Goal: Task Accomplishment & Management: Manage account settings

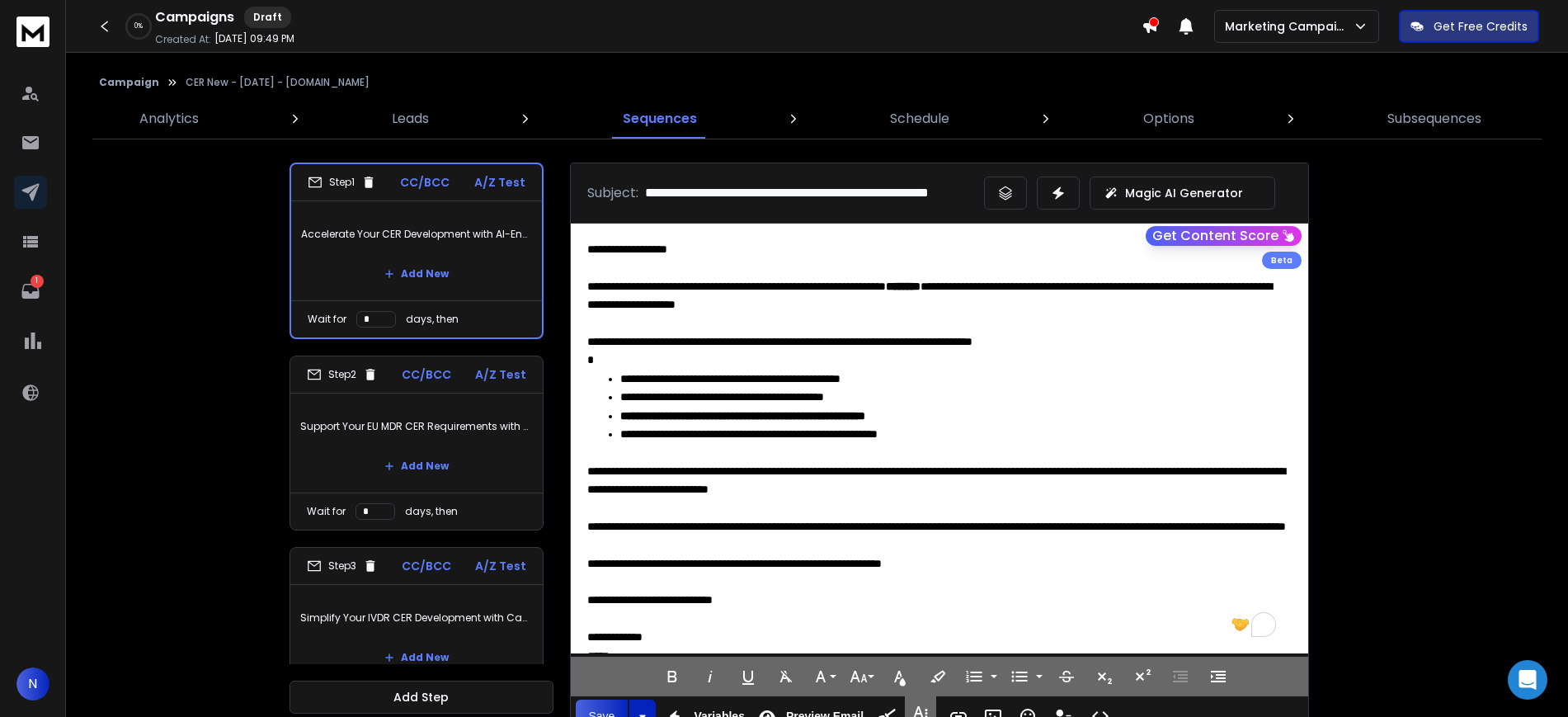
scroll to position [47, 0]
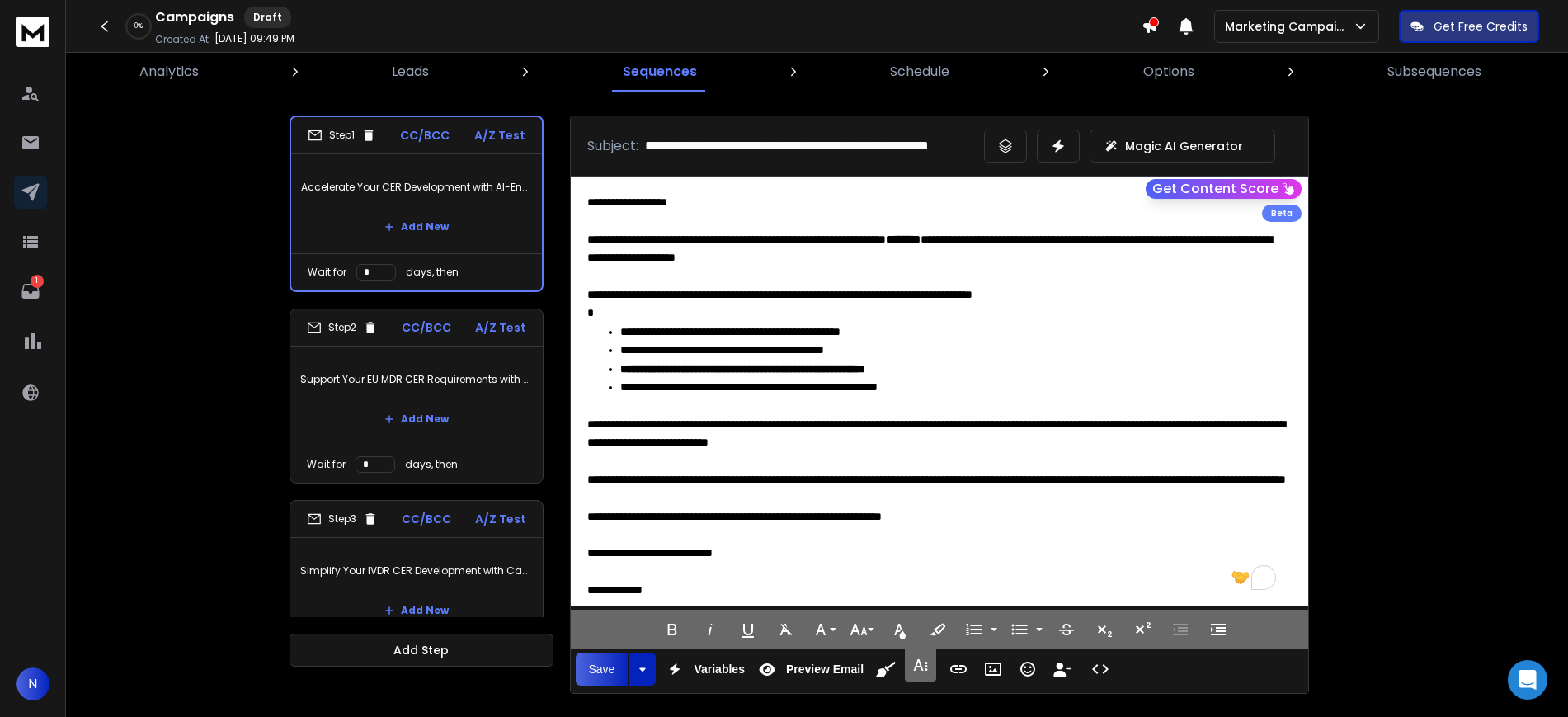
click at [1452, 477] on div "**********" at bounding box center [816, 404] width 1449 height 592
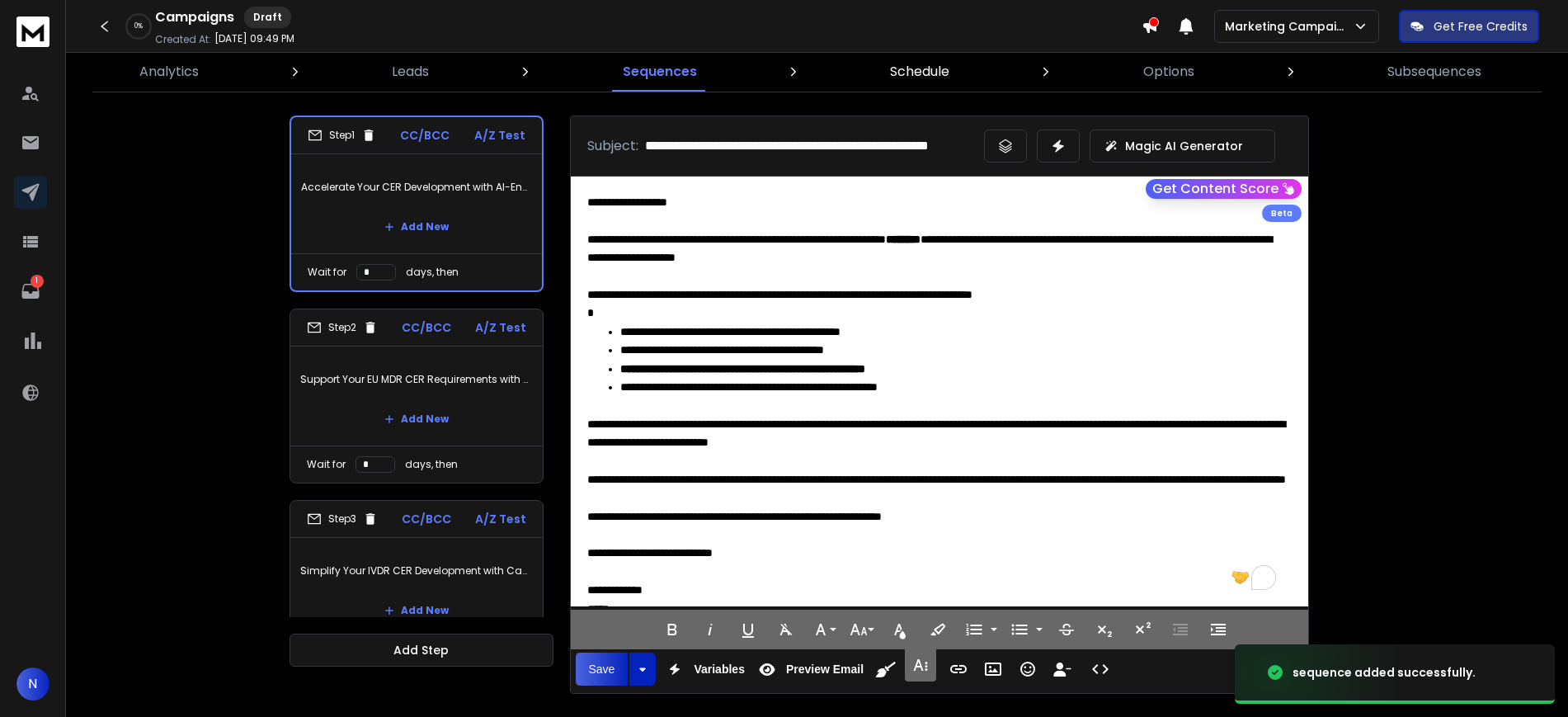
click at [913, 69] on p "Schedule" at bounding box center [920, 72] width 60 height 20
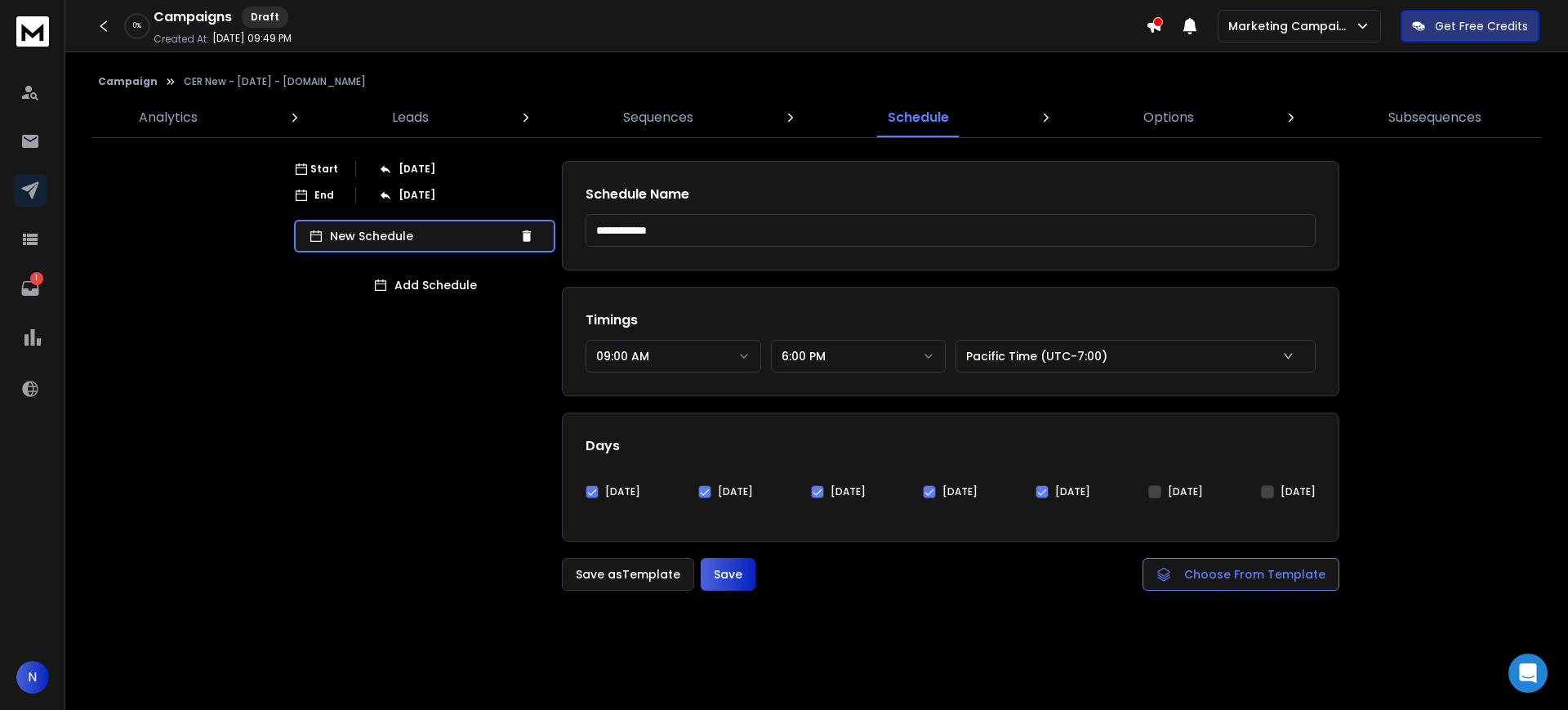
click at [742, 581] on button "Save" at bounding box center [728, 574] width 55 height 33
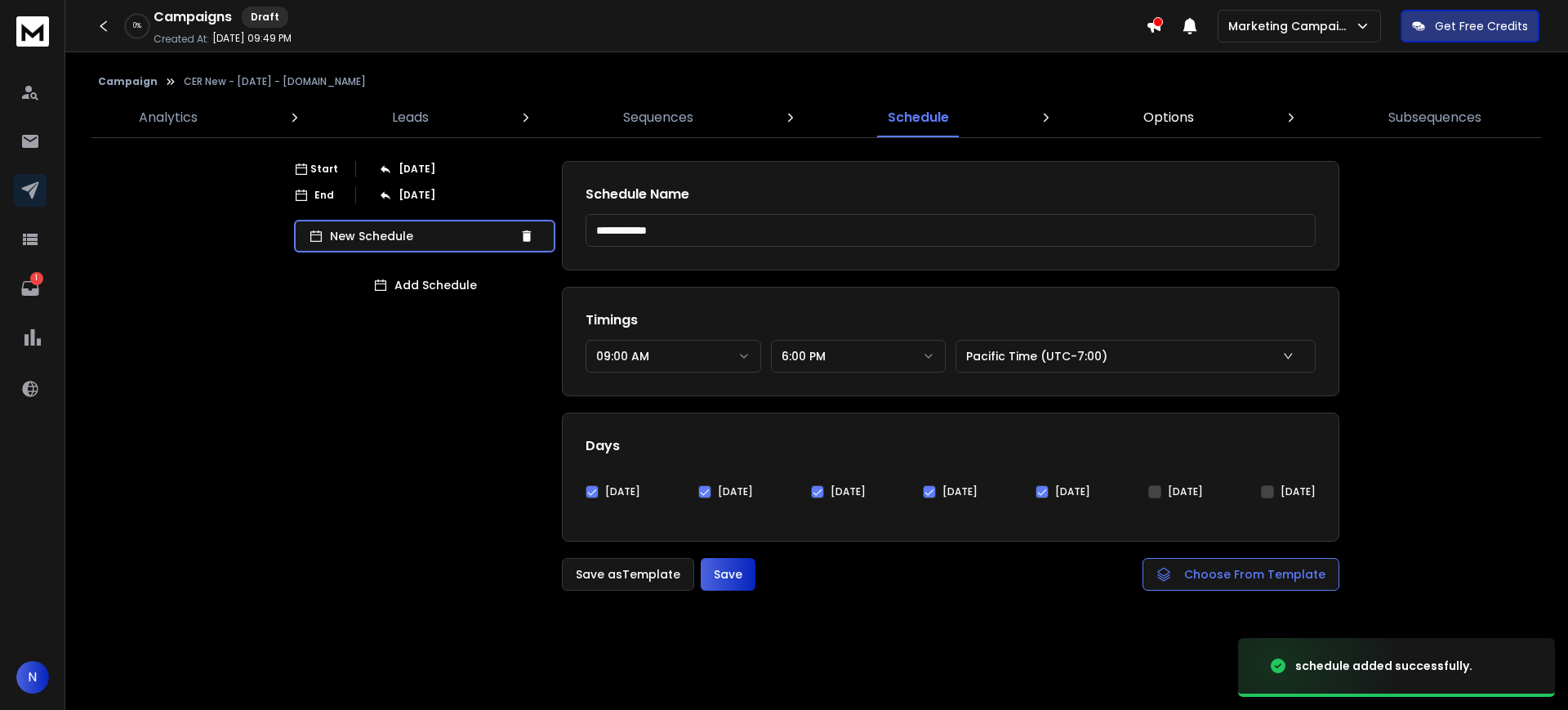
click at [1178, 125] on p "Options" at bounding box center [1169, 118] width 51 height 20
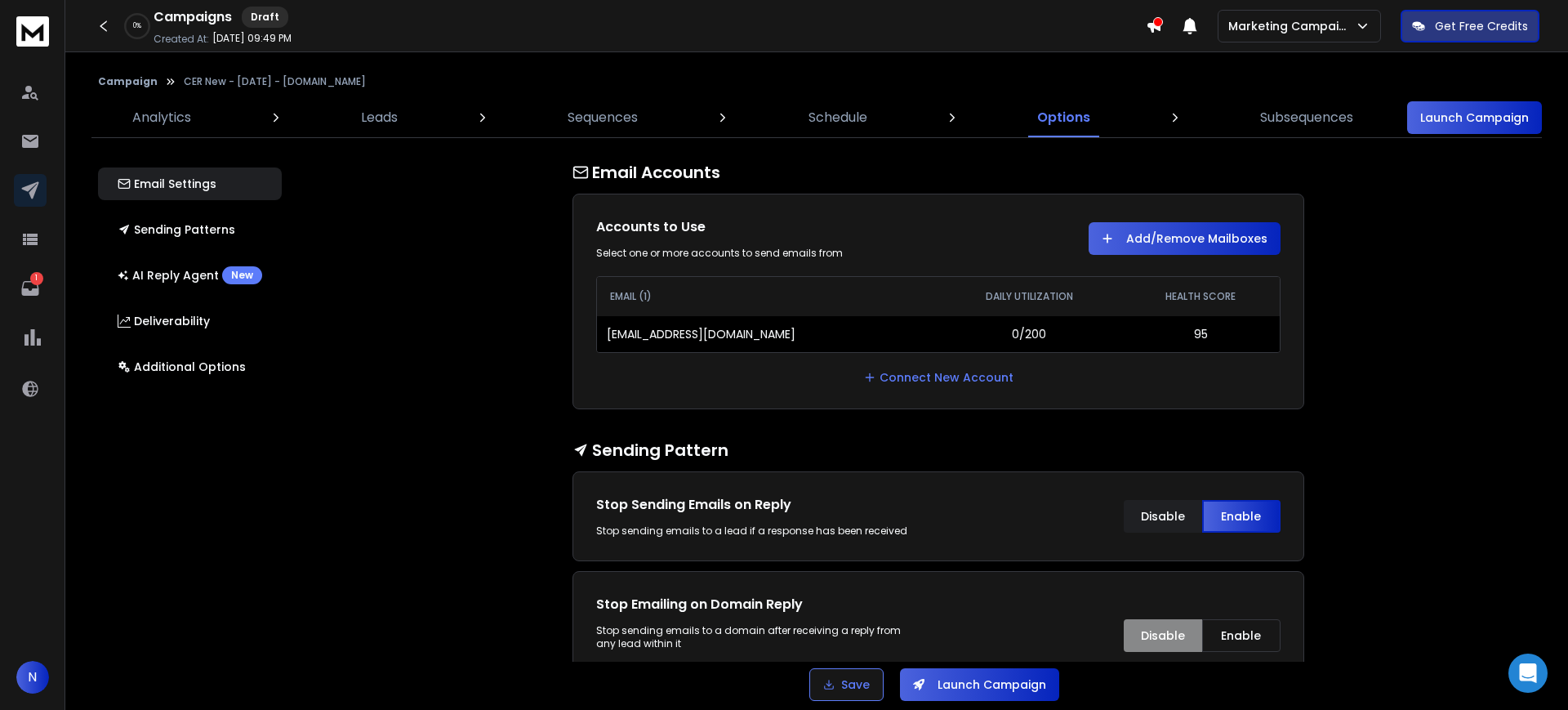
click at [1005, 692] on button "Launch Campaign" at bounding box center [979, 685] width 159 height 33
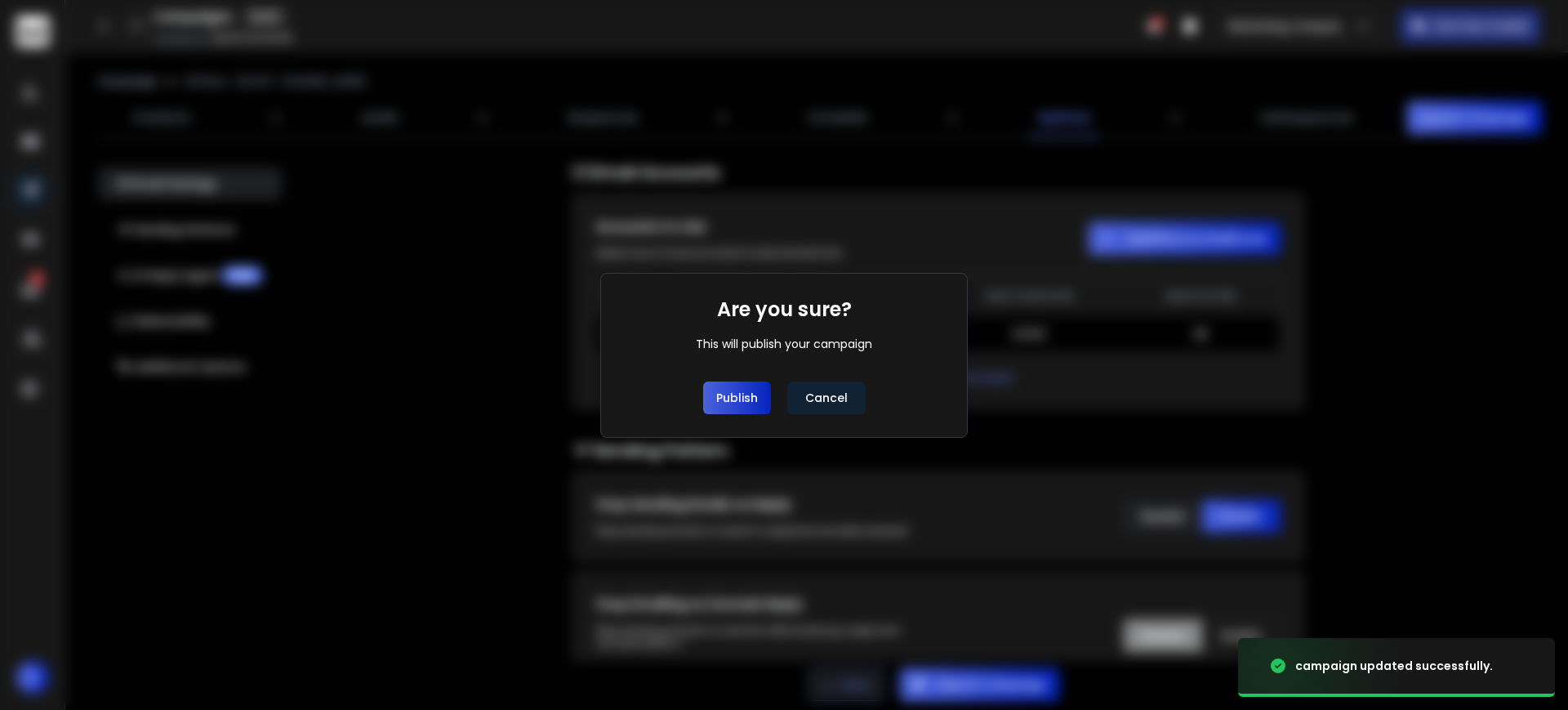
click at [743, 400] on button "Publish" at bounding box center [737, 398] width 68 height 33
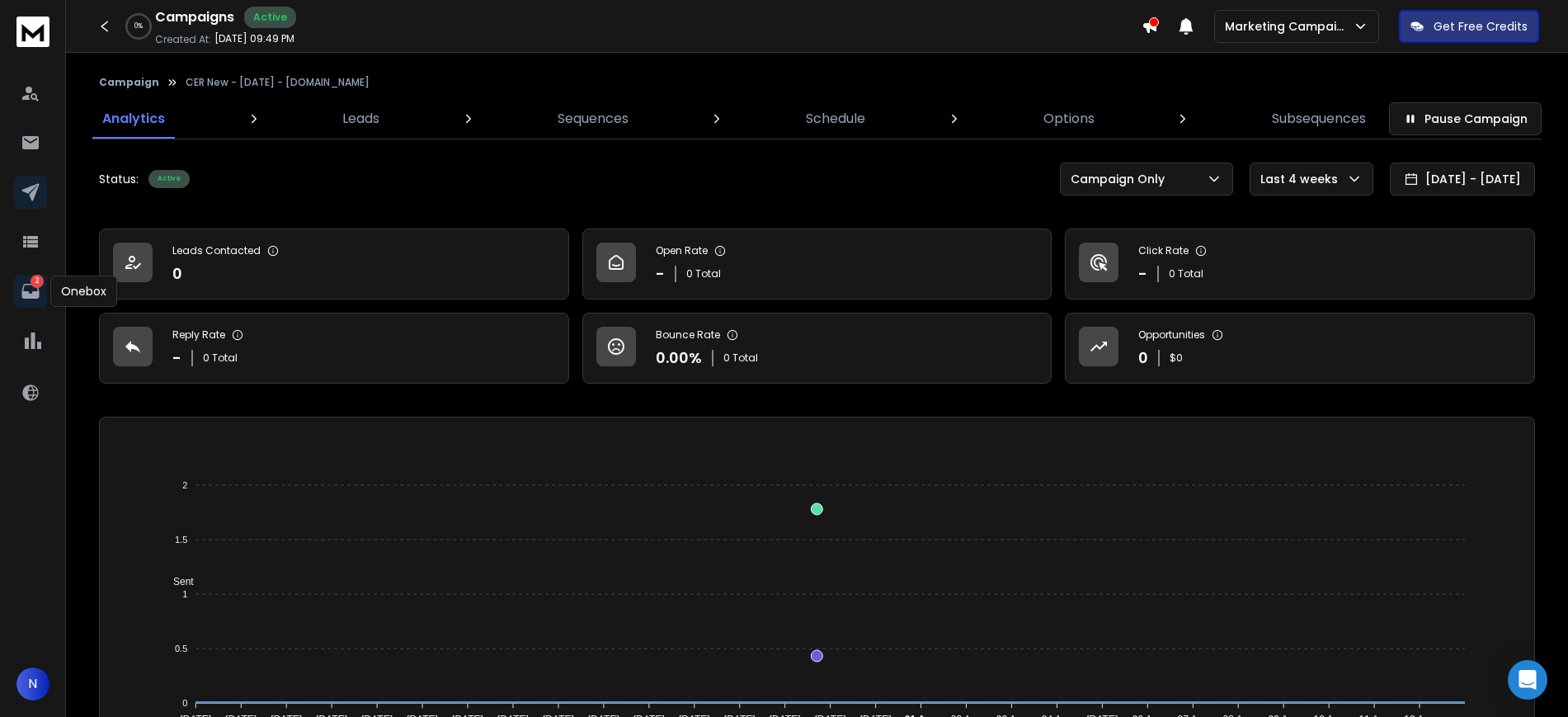
click at [31, 285] on icon at bounding box center [31, 291] width 20 height 20
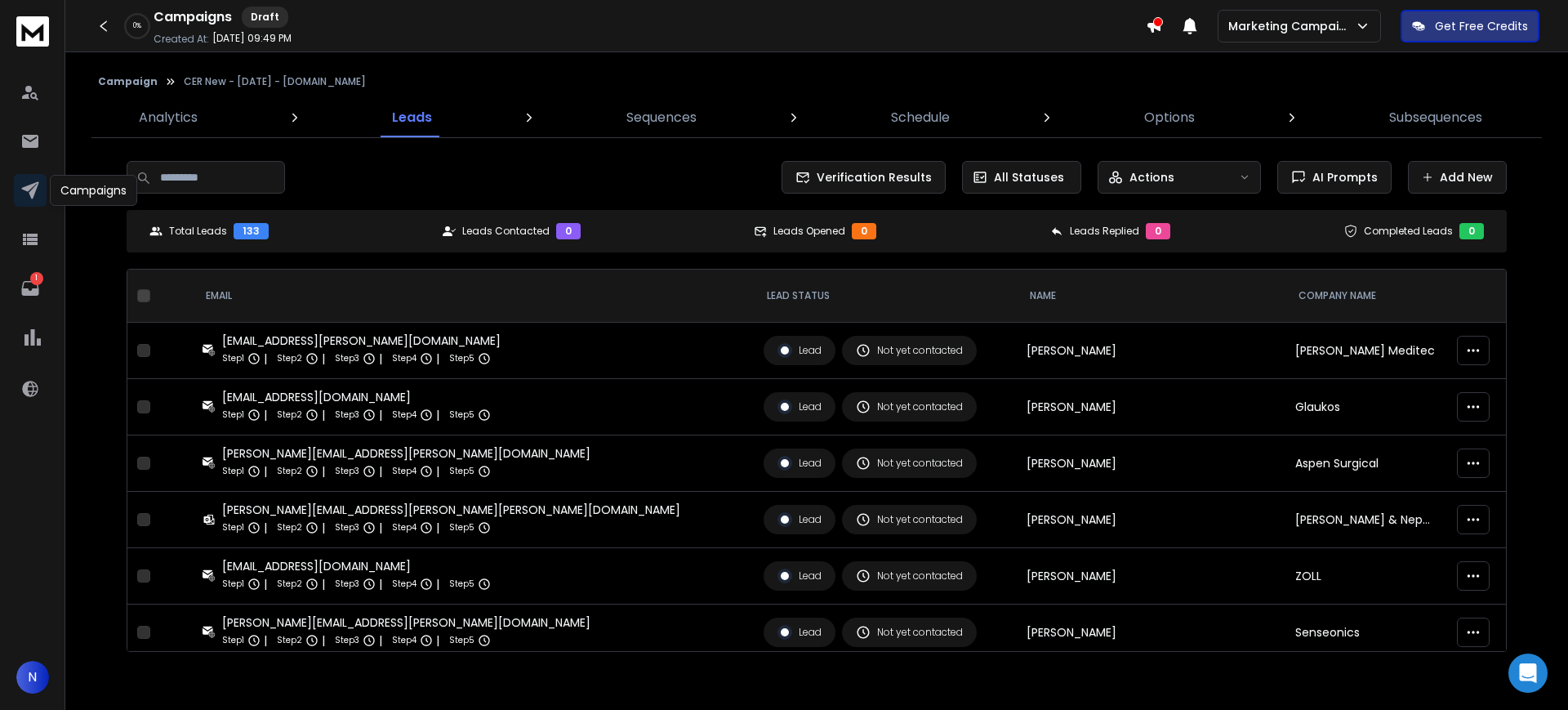
click at [42, 187] on link at bounding box center [30, 191] width 33 height 33
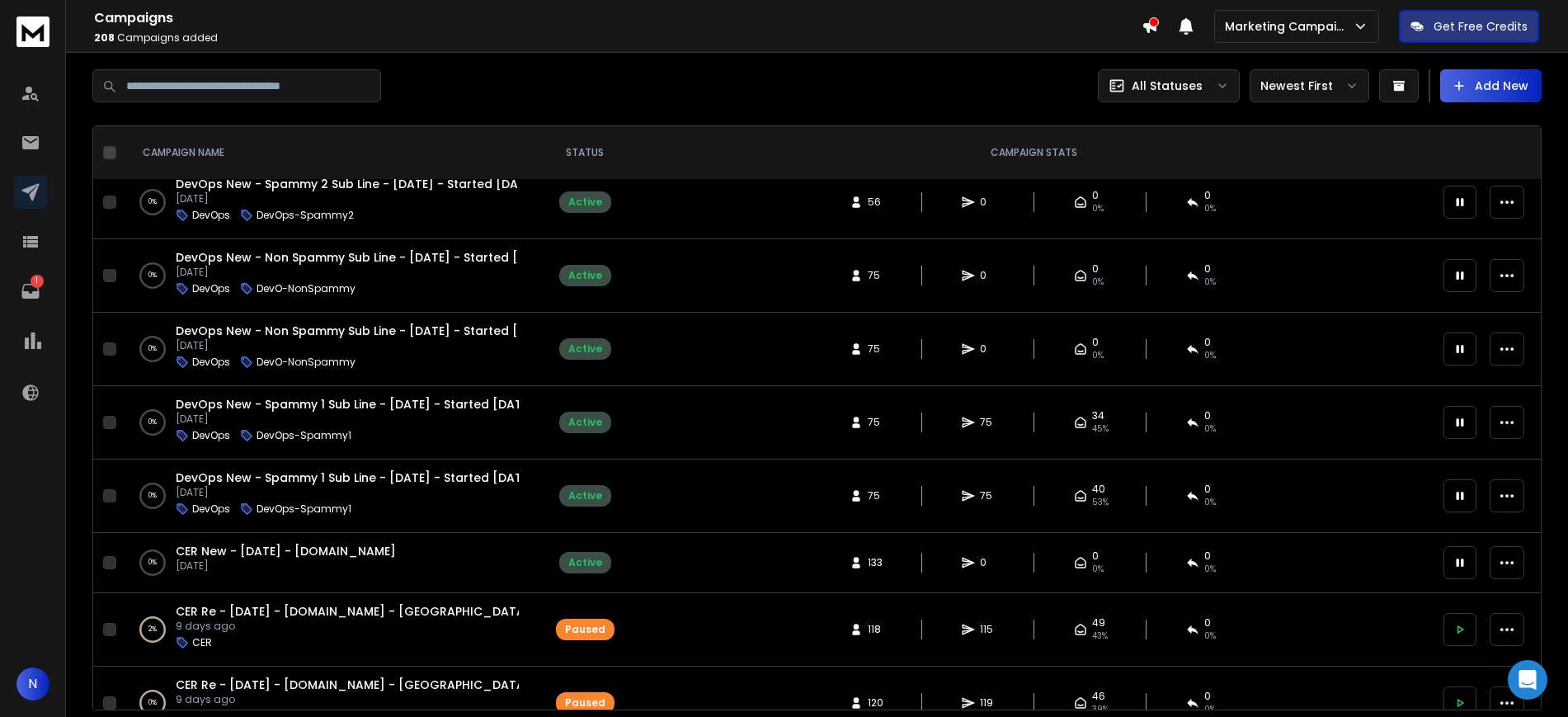
scroll to position [668, 0]
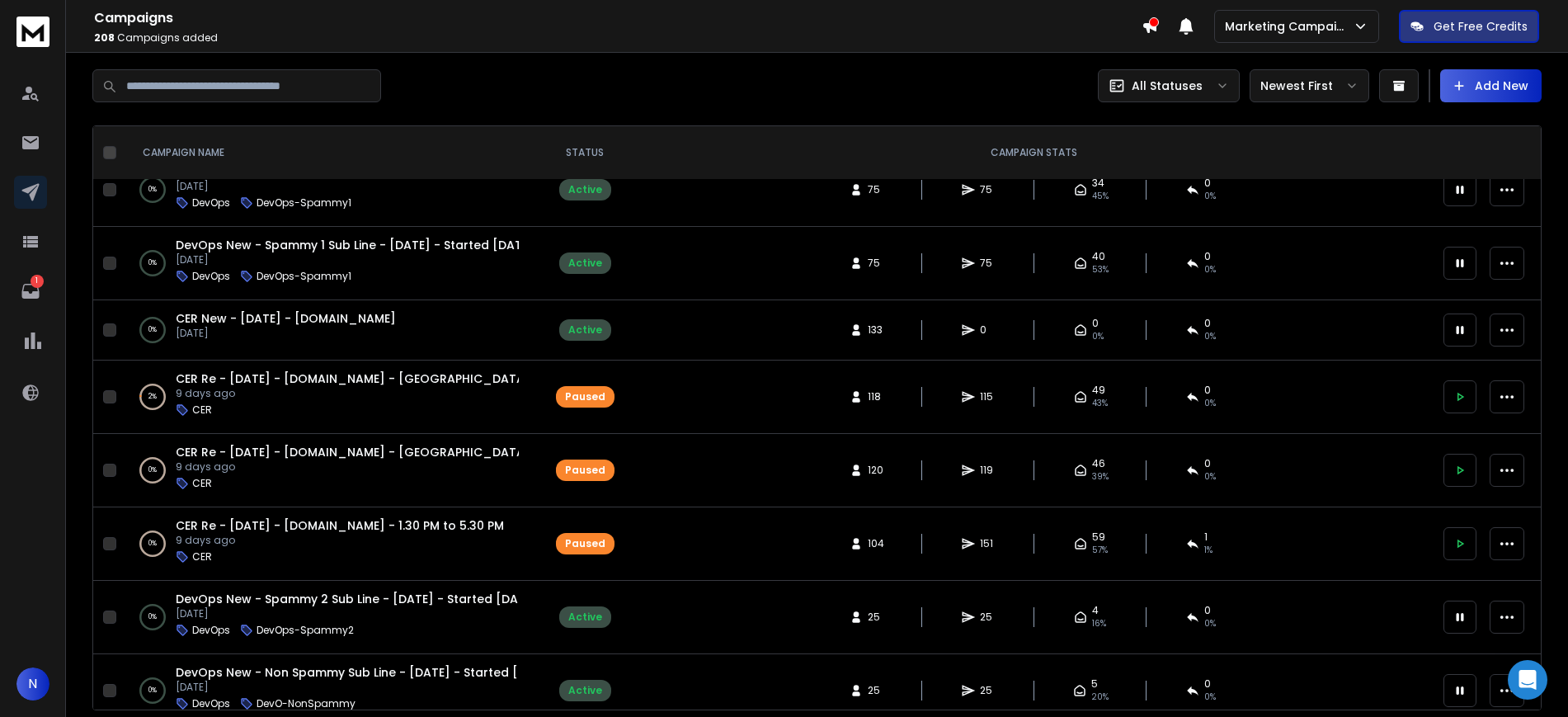
click at [1507, 333] on button "button" at bounding box center [1507, 330] width 35 height 33
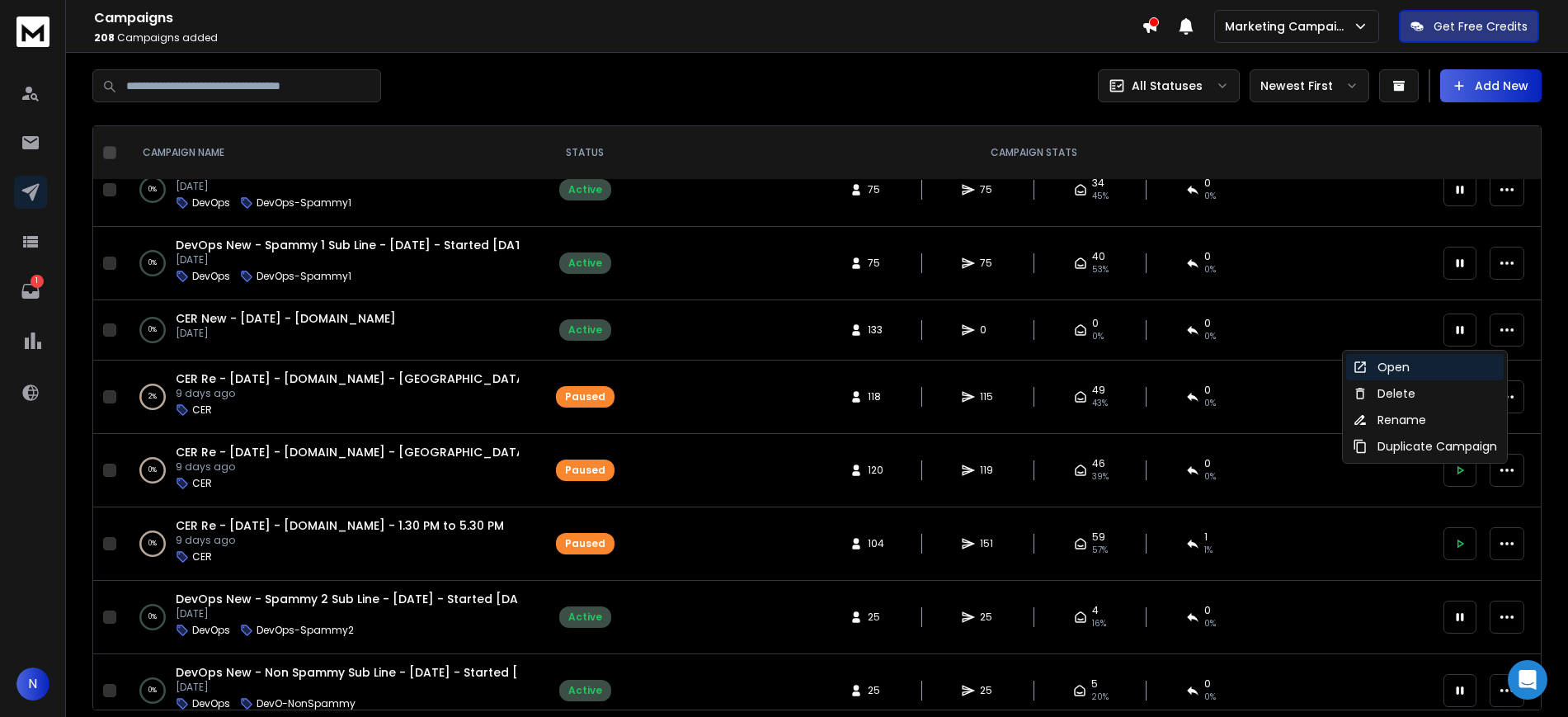
click at [1463, 330] on div at bounding box center [1483, 330] width 80 height 33
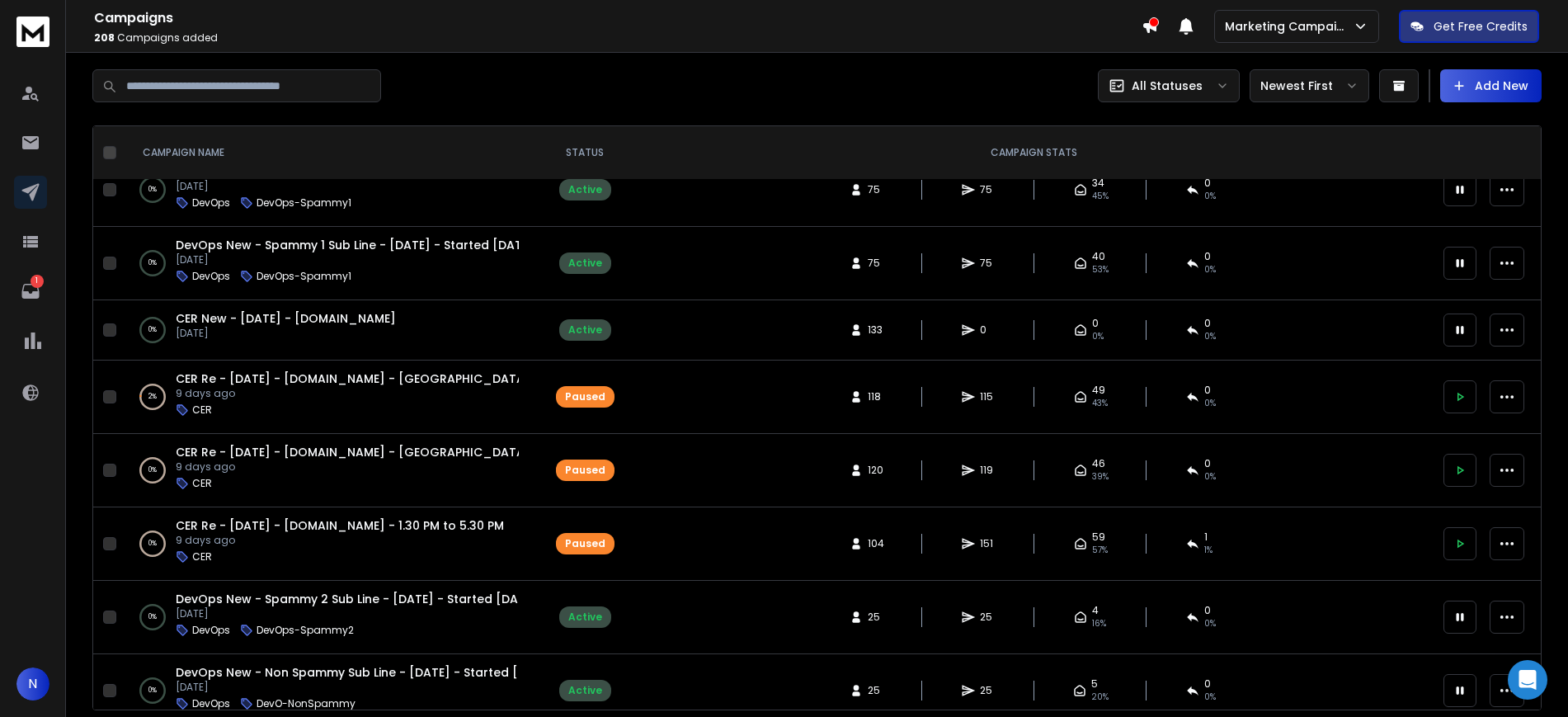
click at [1452, 334] on icon at bounding box center [1459, 330] width 15 height 15
click at [378, 319] on span "CER New - [DATE] - [DOMAIN_NAME]" at bounding box center [285, 319] width 220 height 17
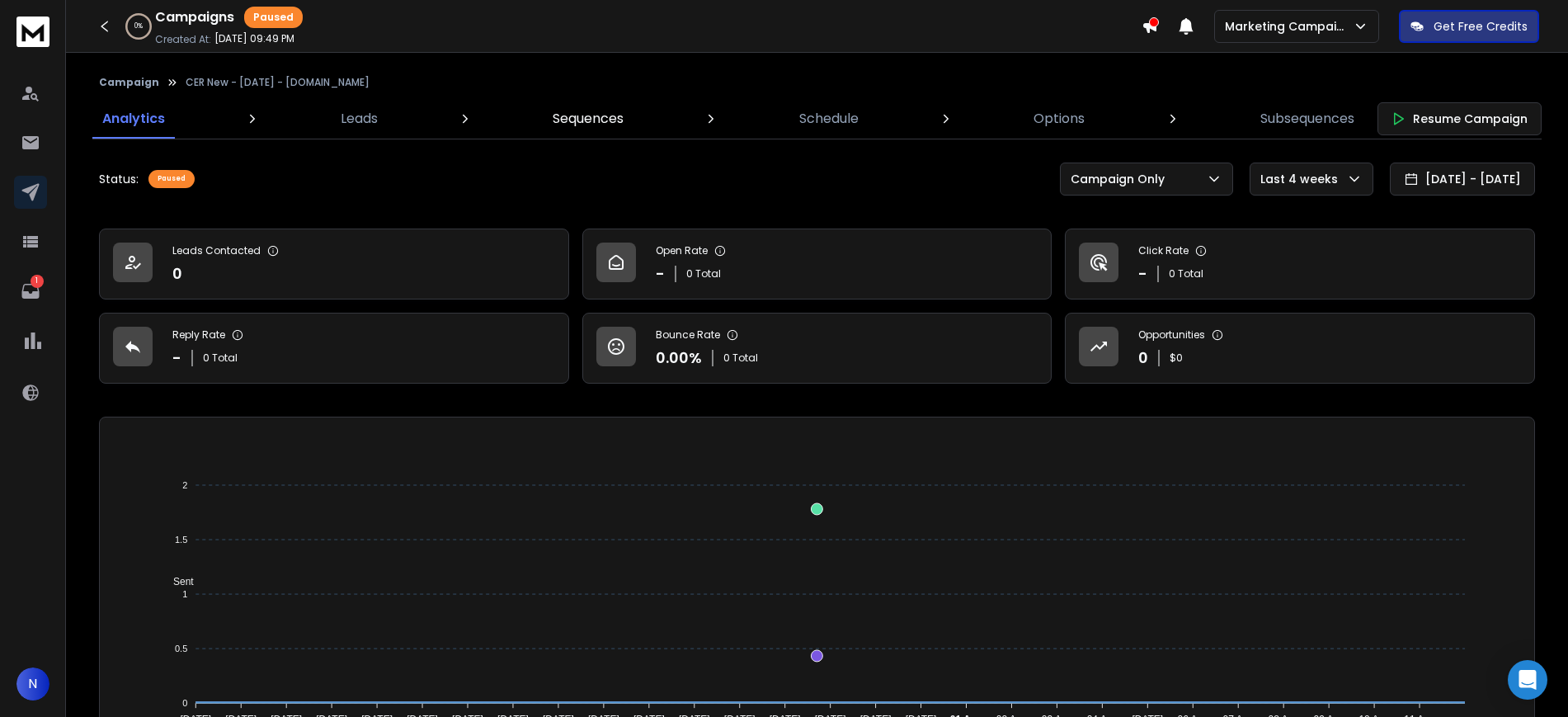
click at [600, 118] on p "Sequences" at bounding box center [587, 119] width 71 height 20
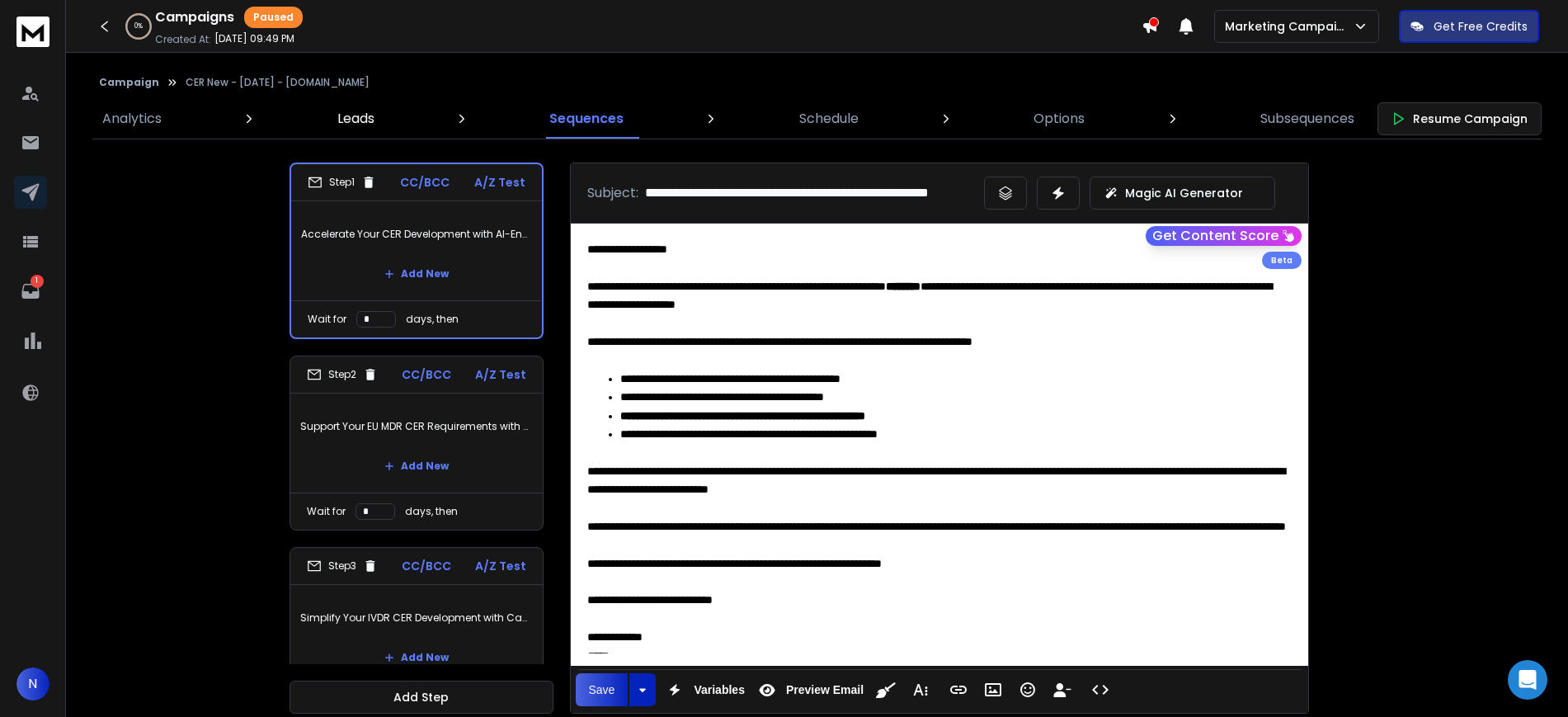
click at [345, 118] on p "Leads" at bounding box center [356, 119] width 37 height 20
click at [40, 192] on icon at bounding box center [31, 193] width 20 height 20
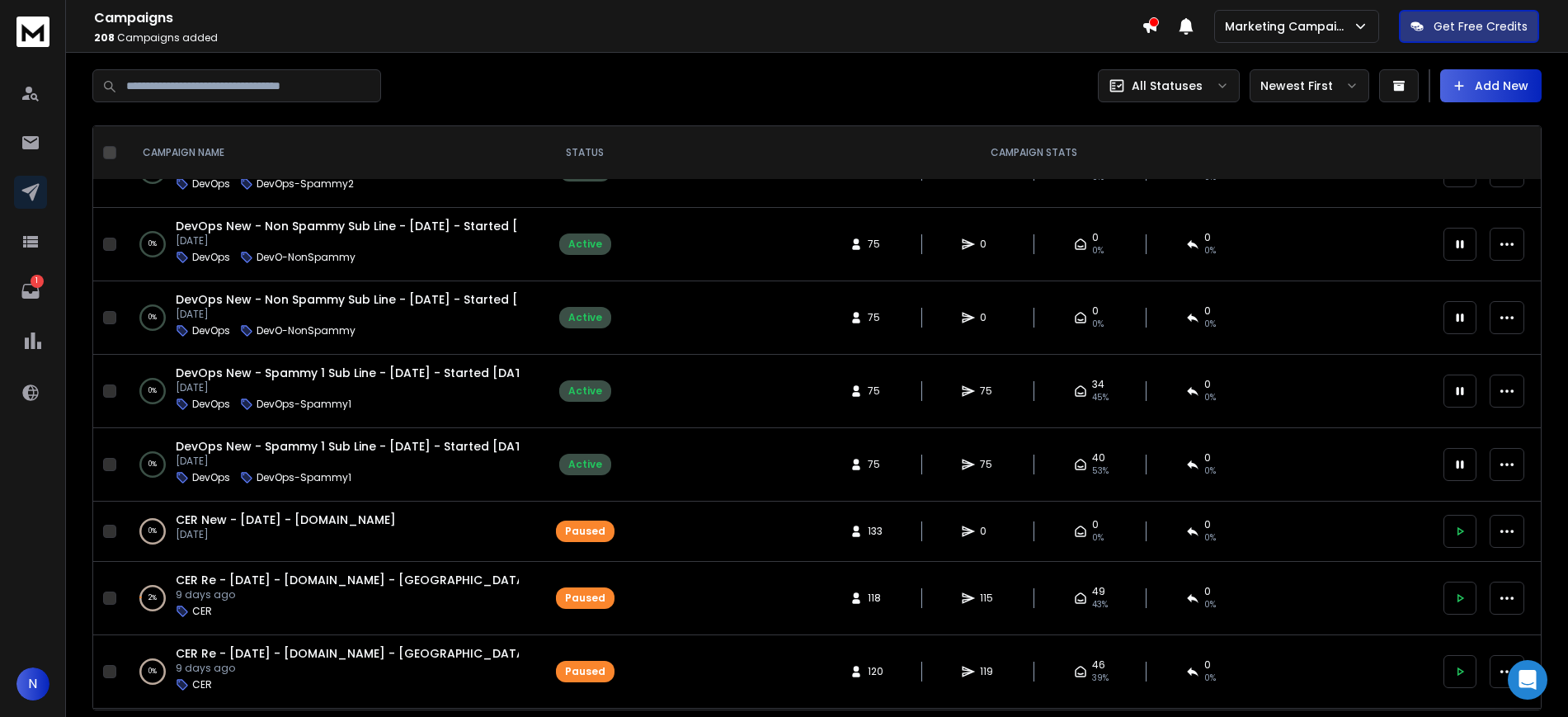
scroll to position [641, 0]
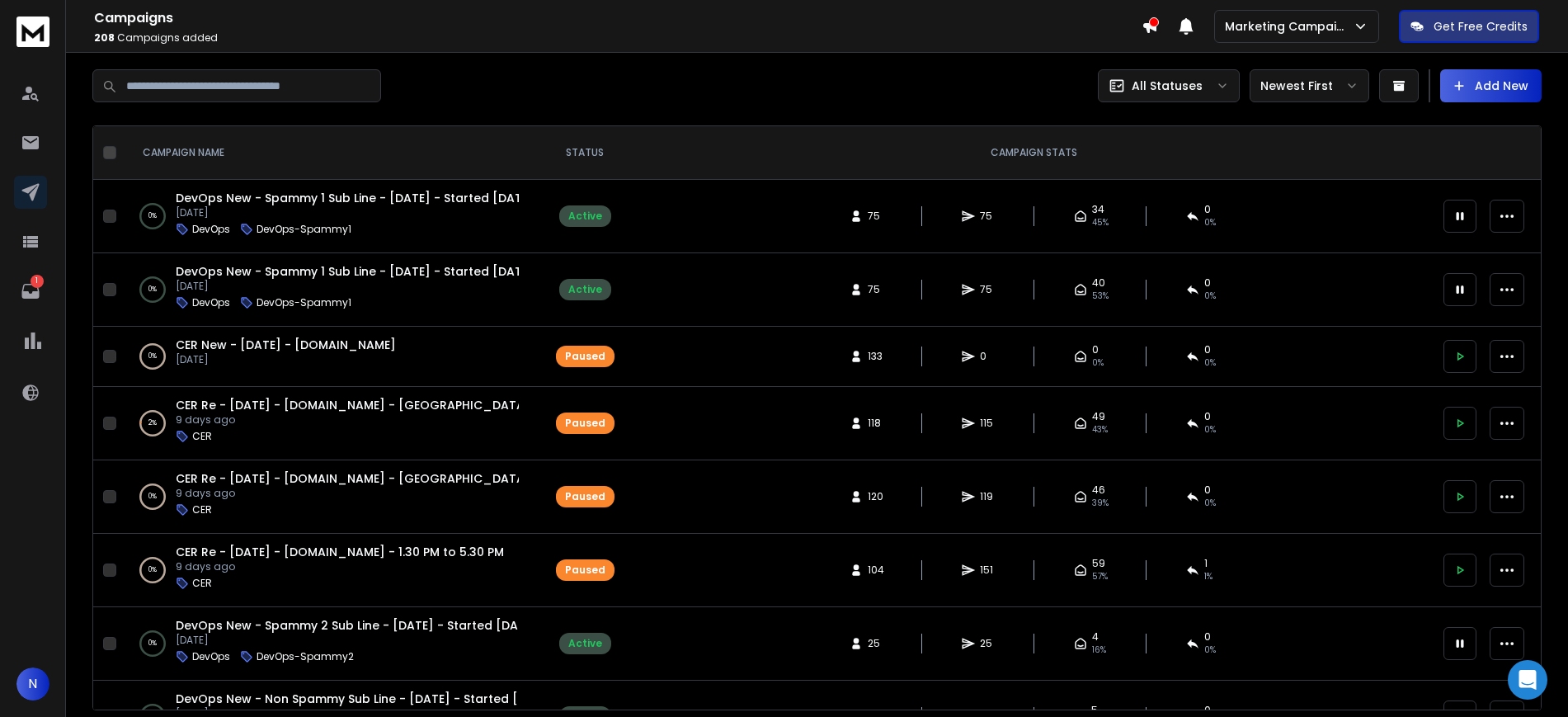
click at [1556, 298] on div "Campaigns 208 Campaigns Added All Statuses Newest First Add New CAMPAIGN NAME S…" at bounding box center [817, 390] width 1502 height 674
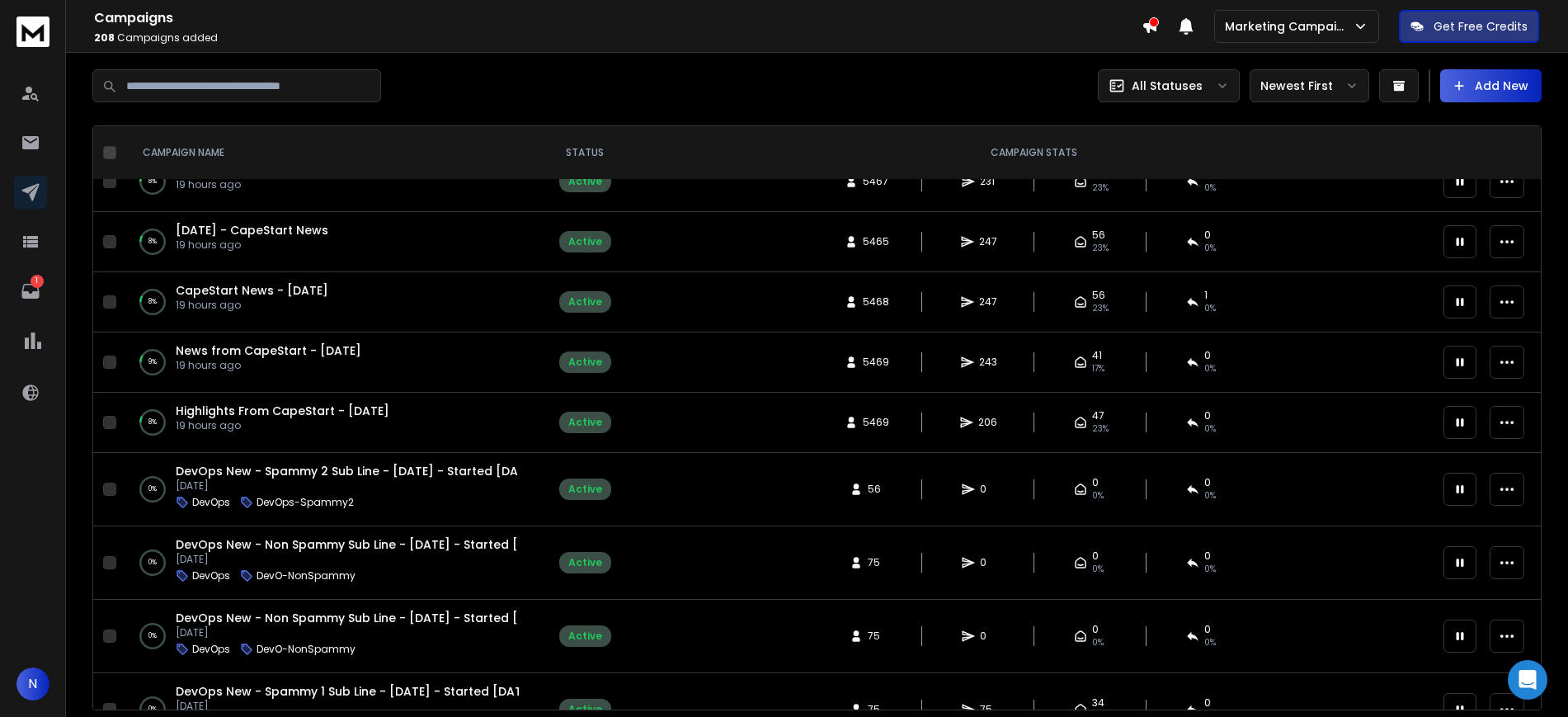
scroll to position [0, 0]
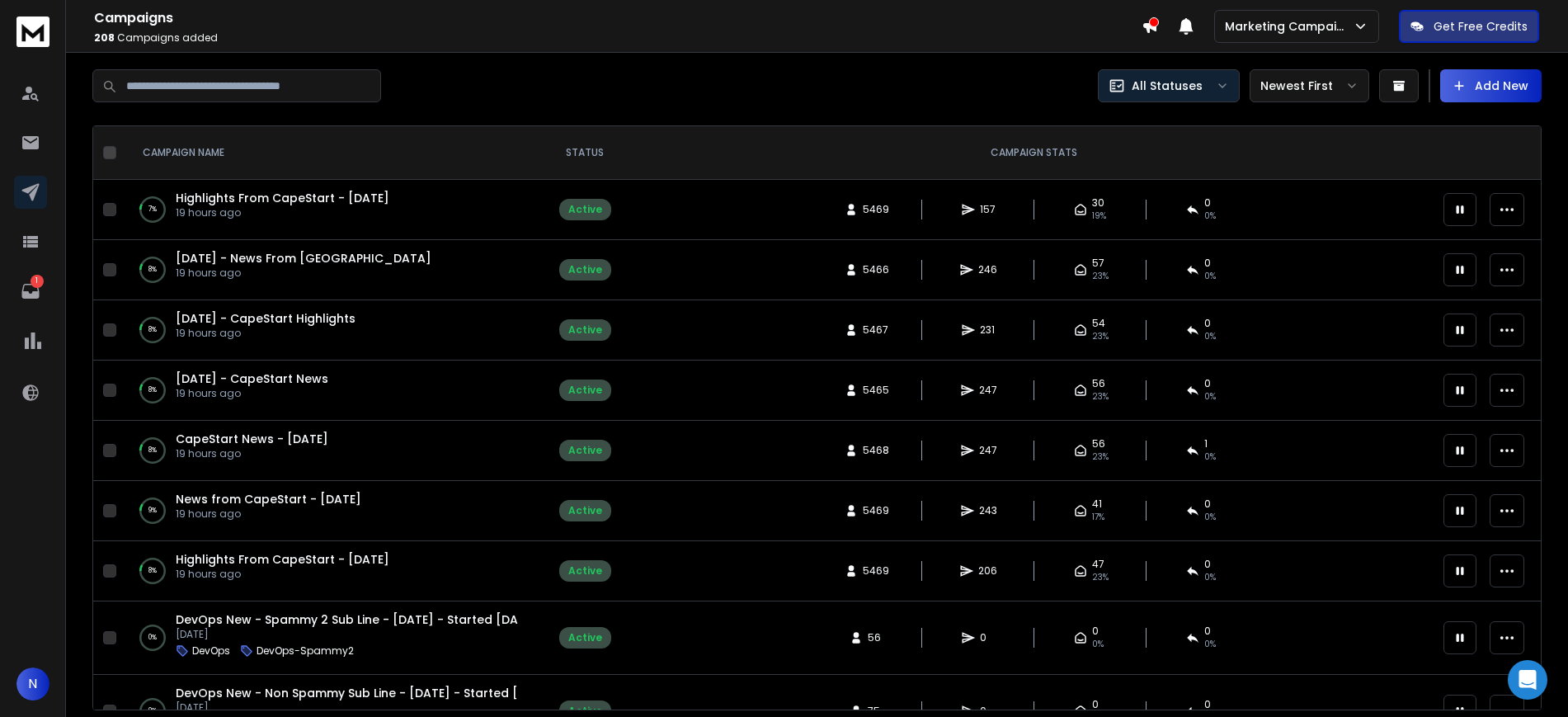
click at [1216, 81] on div "All Statuses" at bounding box center [1168, 85] width 120 height 17
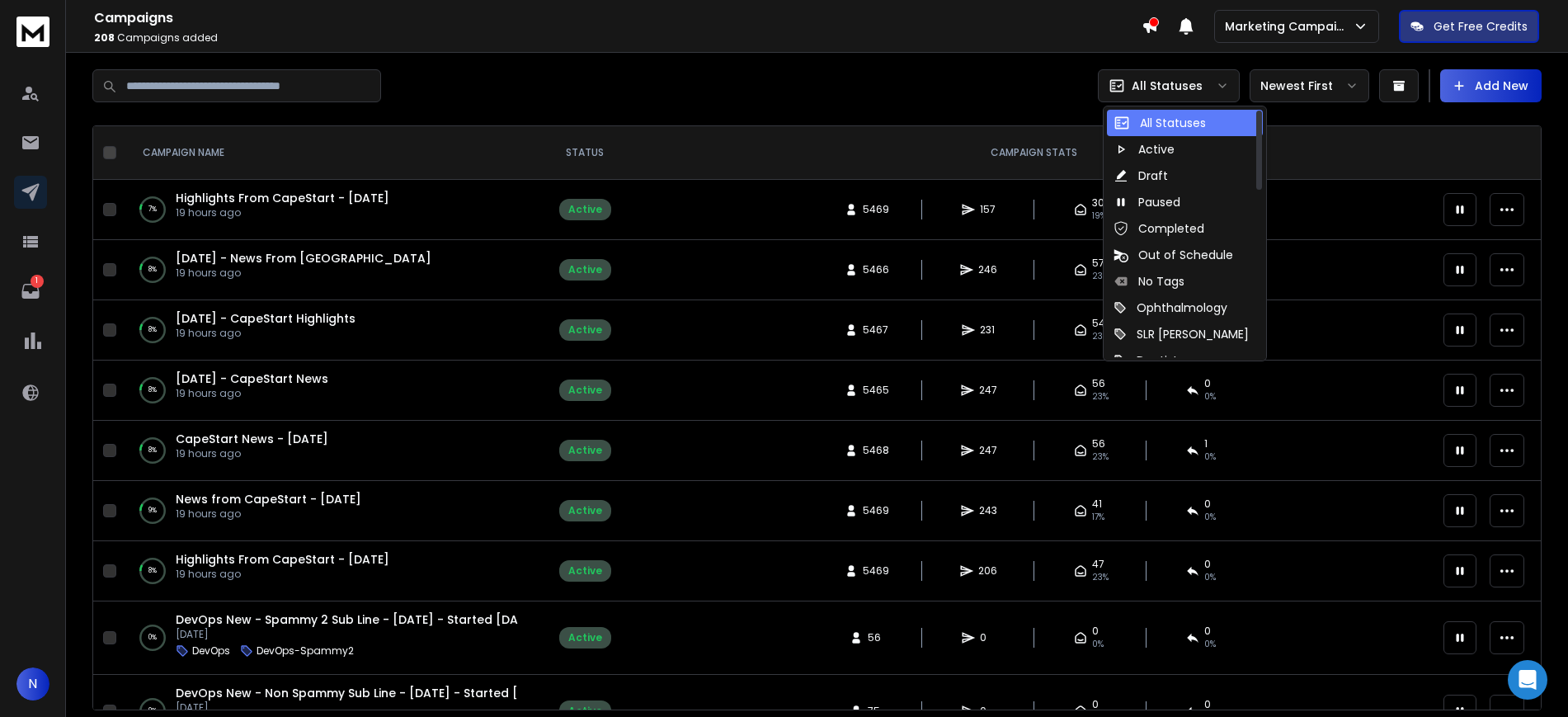
click at [777, 82] on div at bounding box center [455, 85] width 725 height 33
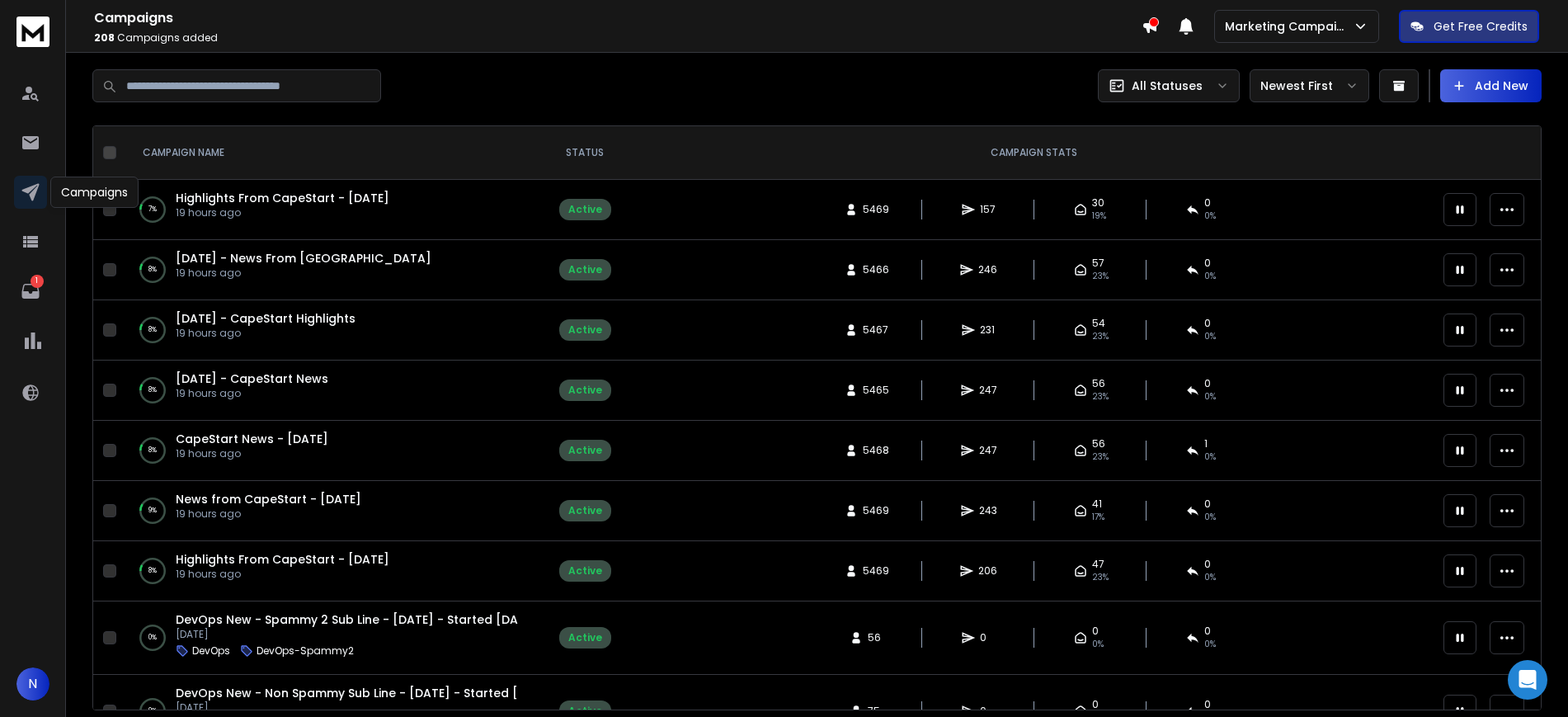
click at [46, 194] on link at bounding box center [31, 193] width 33 height 33
click at [246, 90] on input at bounding box center [236, 85] width 289 height 33
click at [289, 310] on span "[DATE] - CapeStart Highlights" at bounding box center [265, 319] width 180 height 17
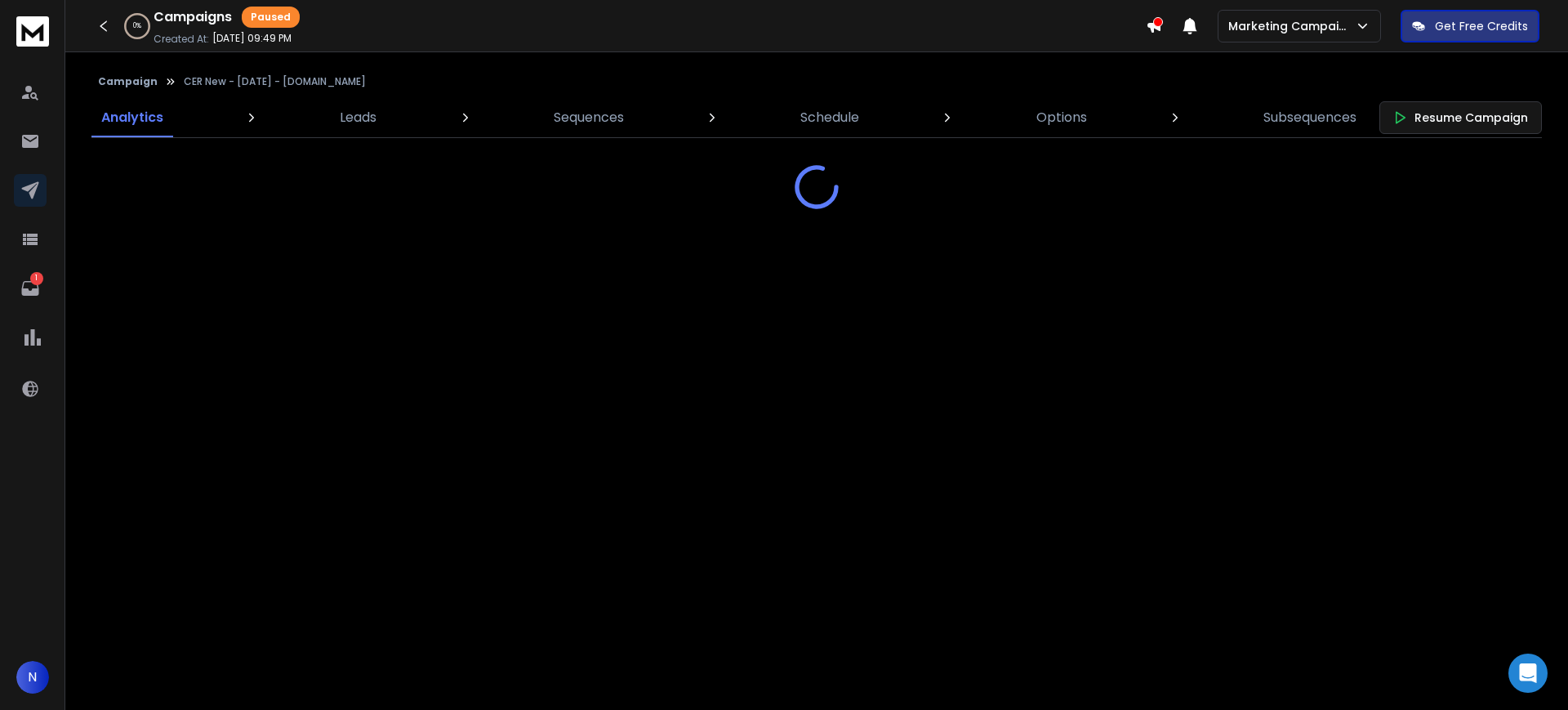
click at [111, 42] on div "0 % Campaigns Paused Created At: [DATE] 09:49 PM" at bounding box center [195, 26] width 206 height 39
click at [106, 27] on icon at bounding box center [103, 26] width 15 height 15
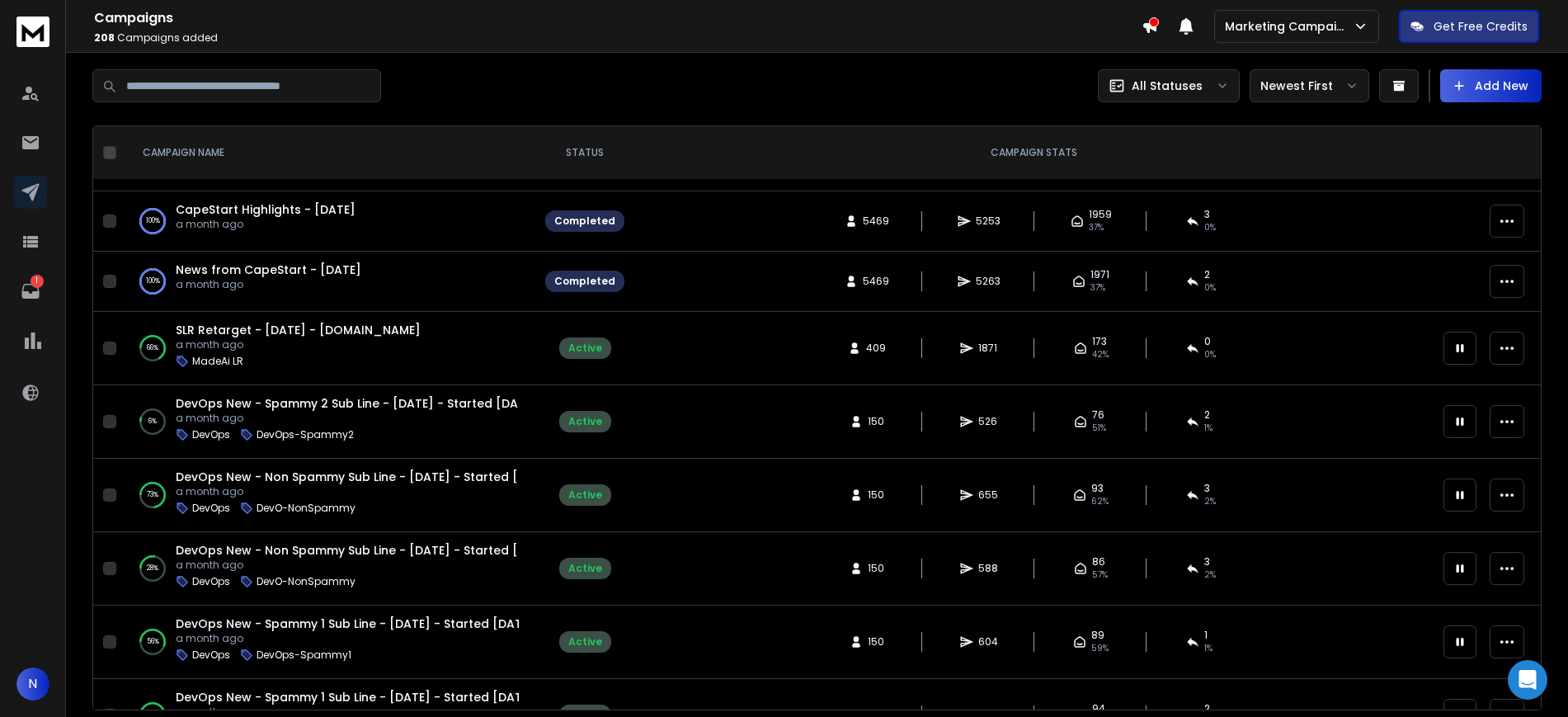
scroll to position [2916, 0]
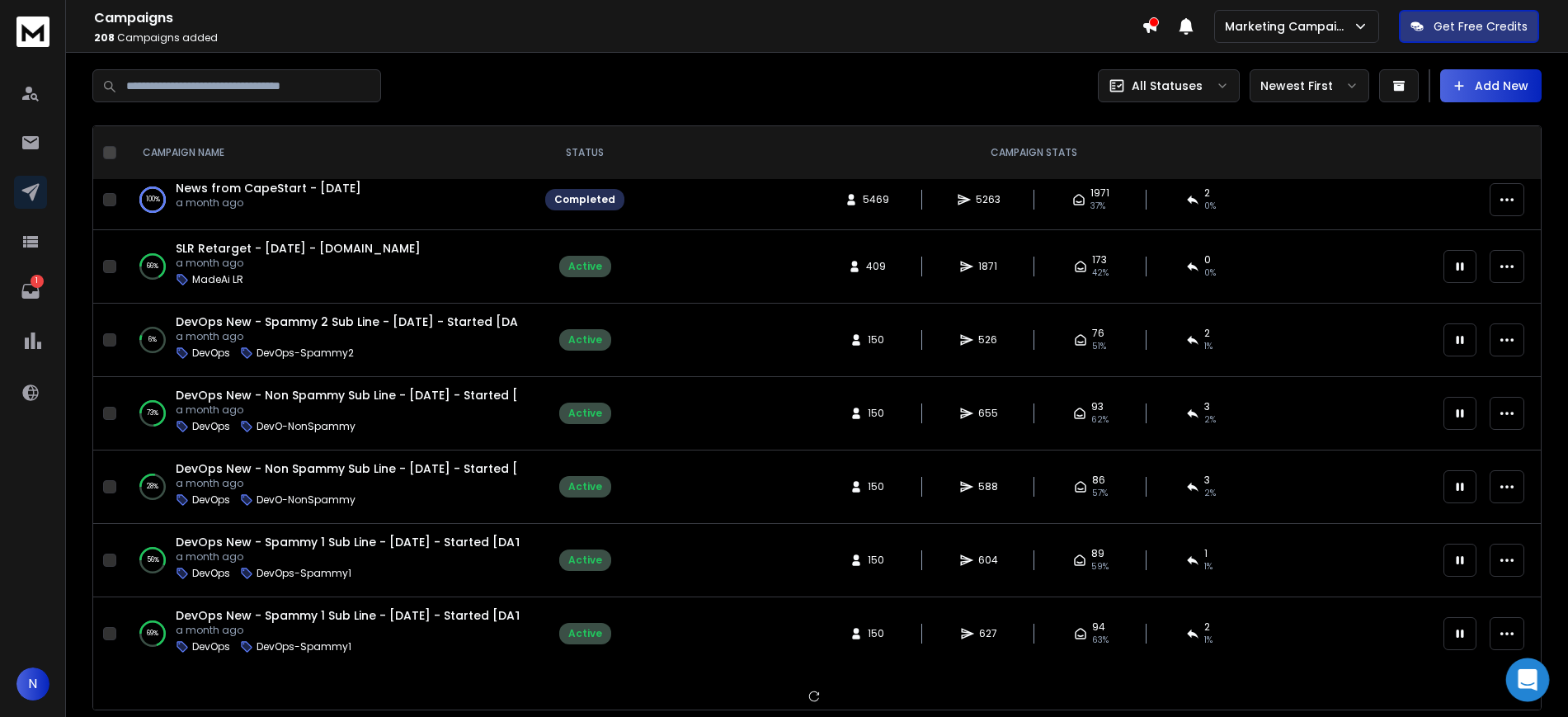
click at [1533, 668] on div "Open Intercom Messenger" at bounding box center [1527, 680] width 44 height 44
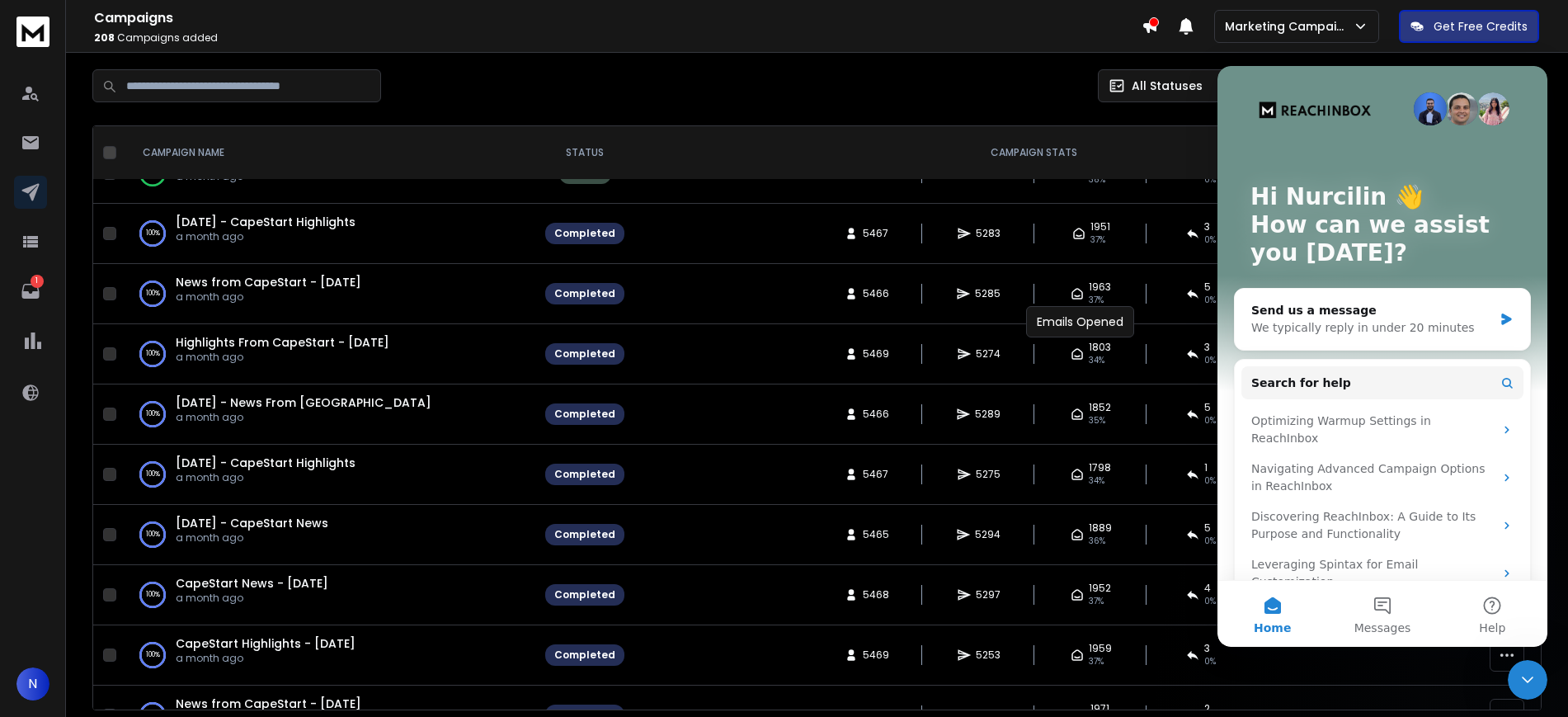
scroll to position [0, 0]
click at [950, 86] on div "Campaigns 208 Campaigns Added All Statuses Newest First Add New" at bounding box center [1180, 85] width 725 height 33
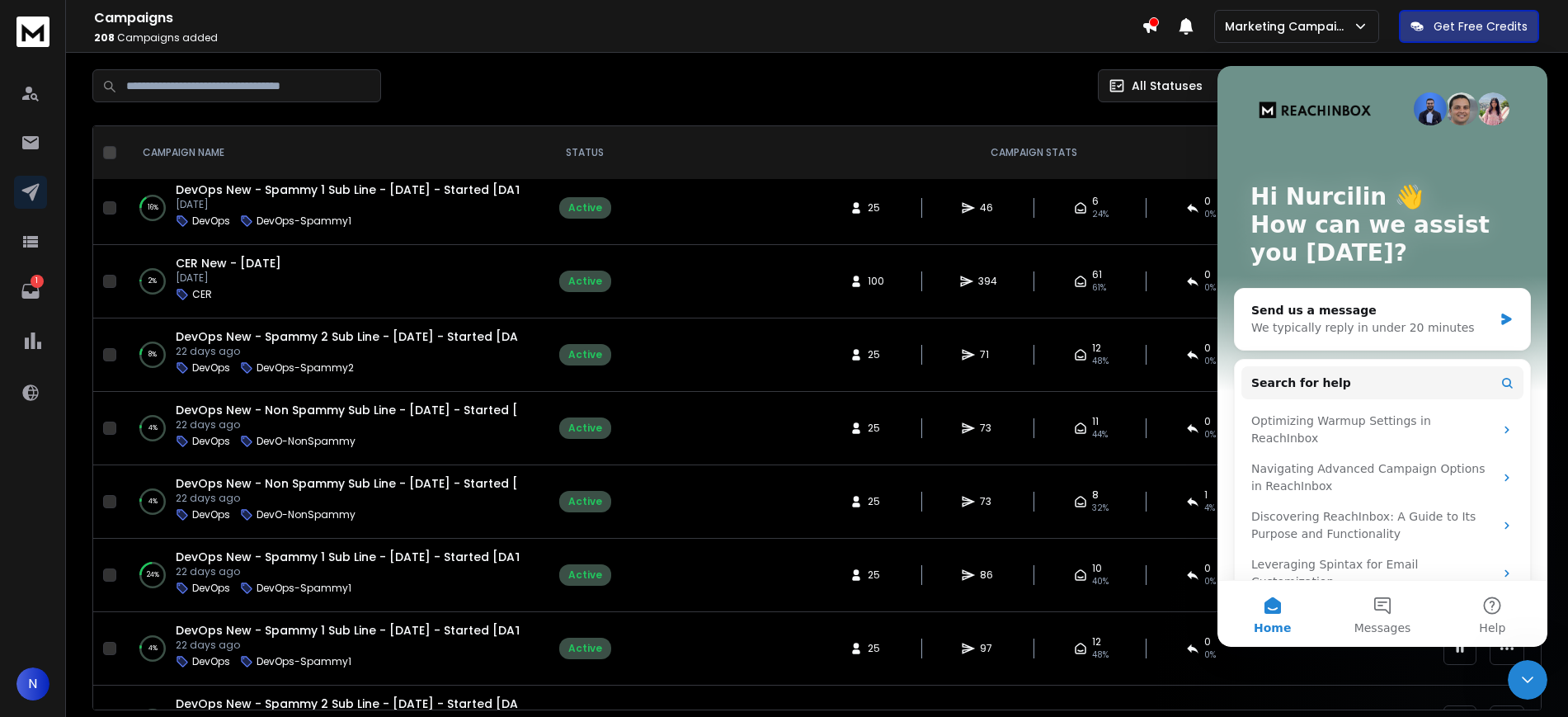
scroll to position [1369, 0]
click at [821, 90] on div "Campaigns 208 Campaigns Added All Statuses Newest First Add New" at bounding box center [1180, 85] width 725 height 33
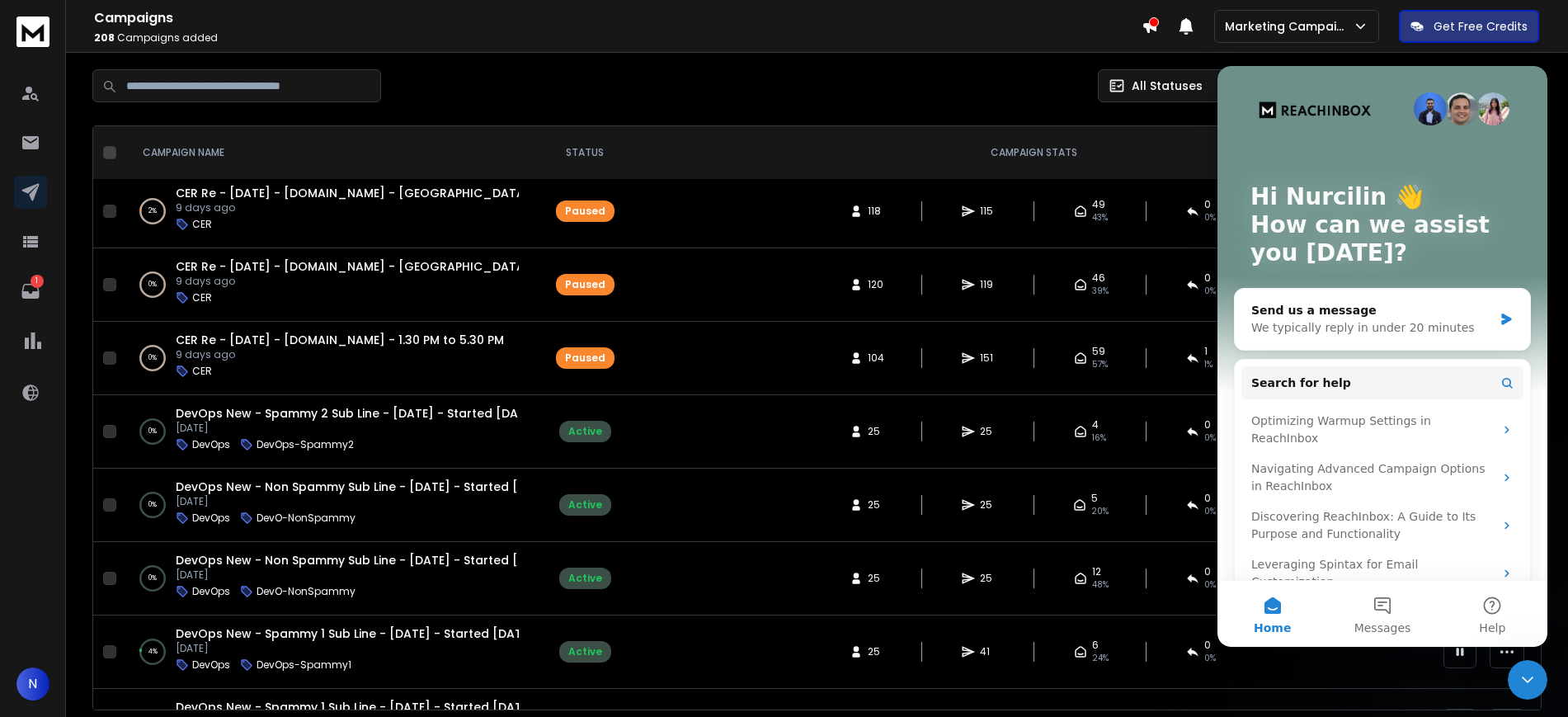
click at [352, 267] on span "CER Re - [DATE] - [DOMAIN_NAME] - [GEOGRAPHIC_DATA]" at bounding box center [353, 266] width 354 height 17
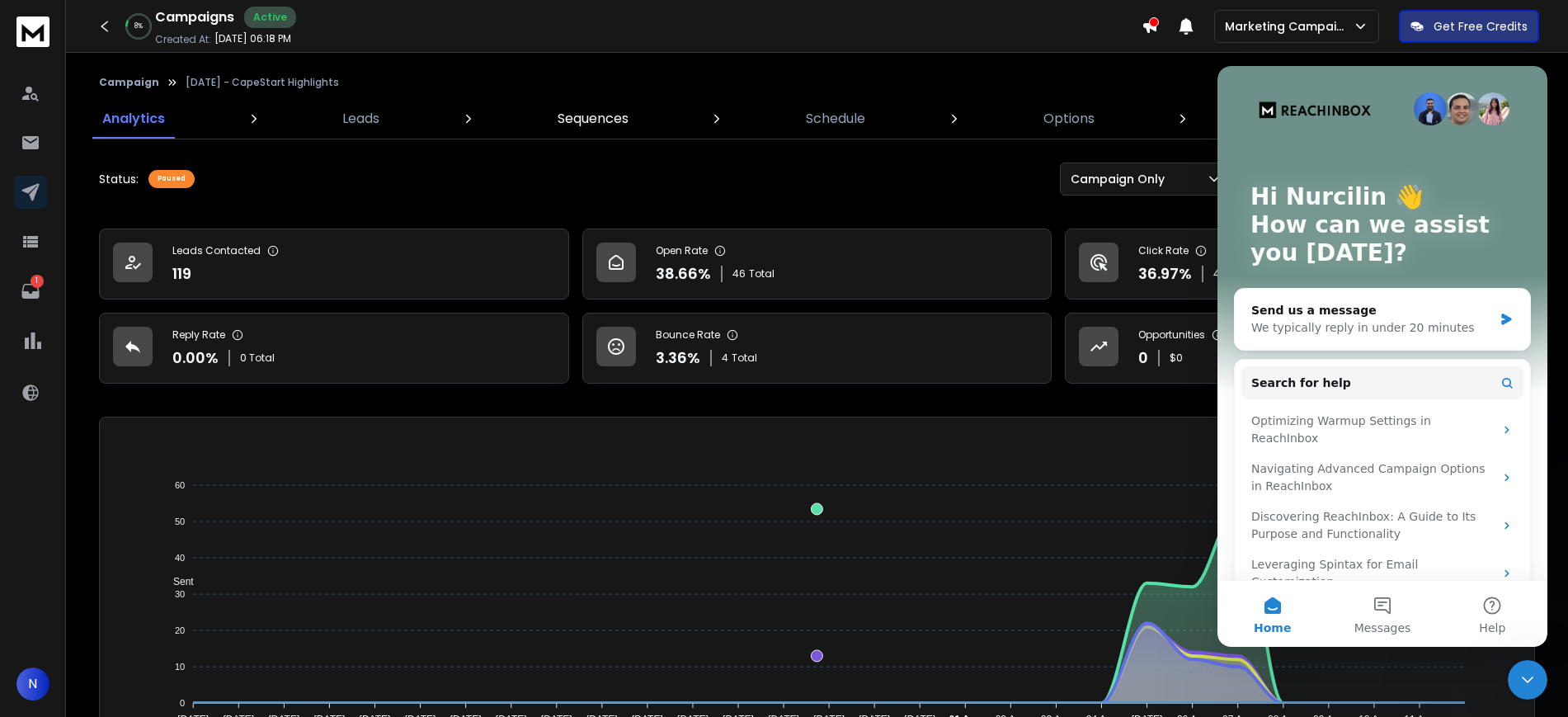
click at [612, 118] on p "Sequences" at bounding box center [592, 119] width 71 height 20
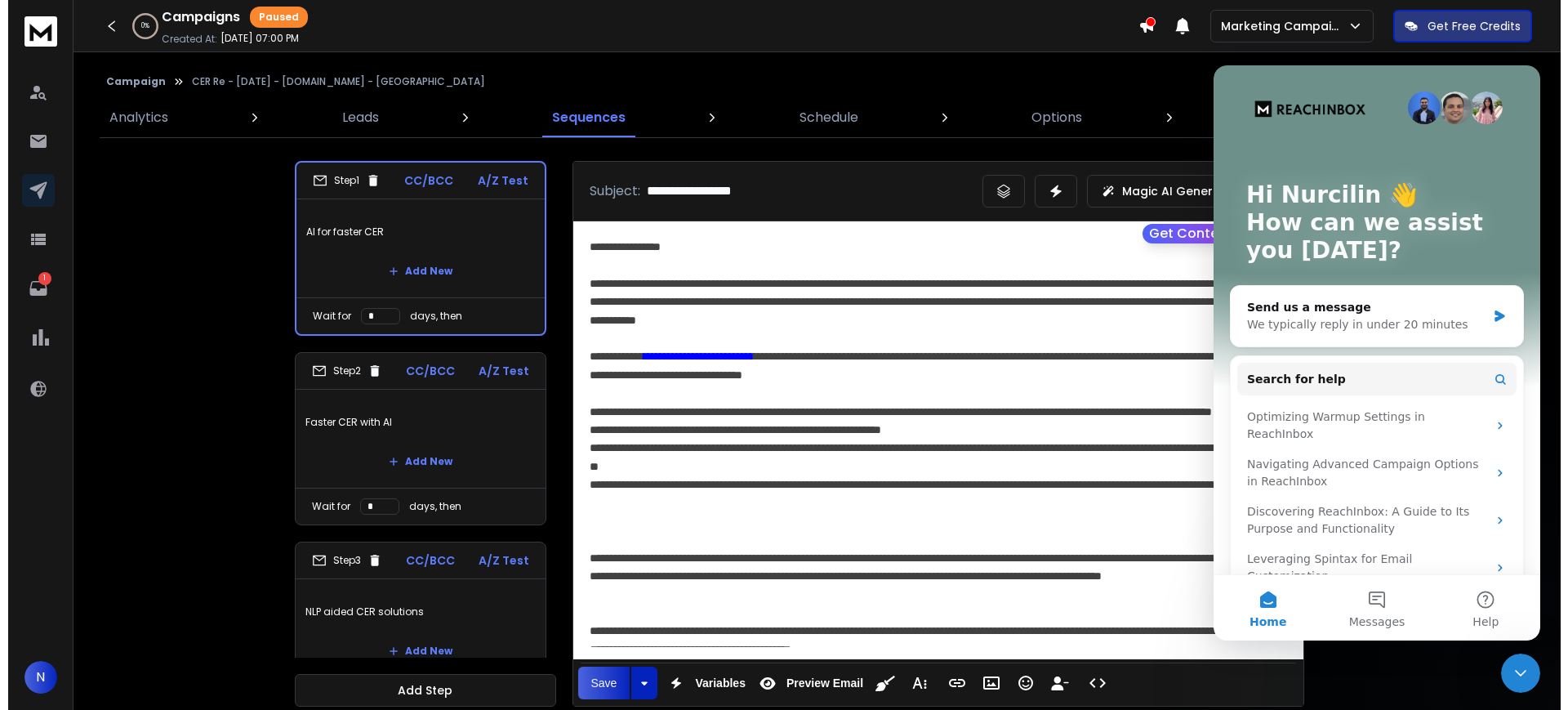
scroll to position [20, 0]
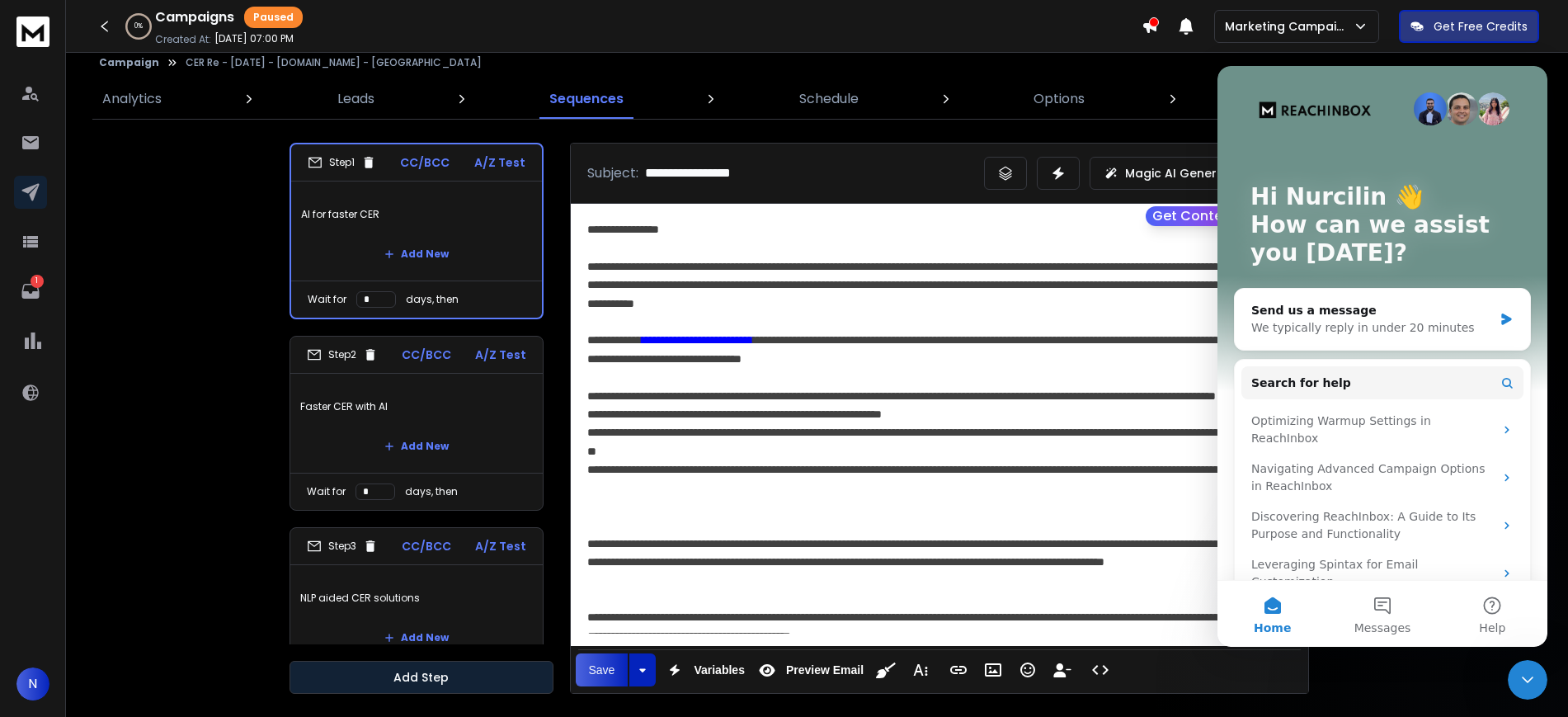
click at [428, 690] on button "Add Step" at bounding box center [421, 677] width 264 height 33
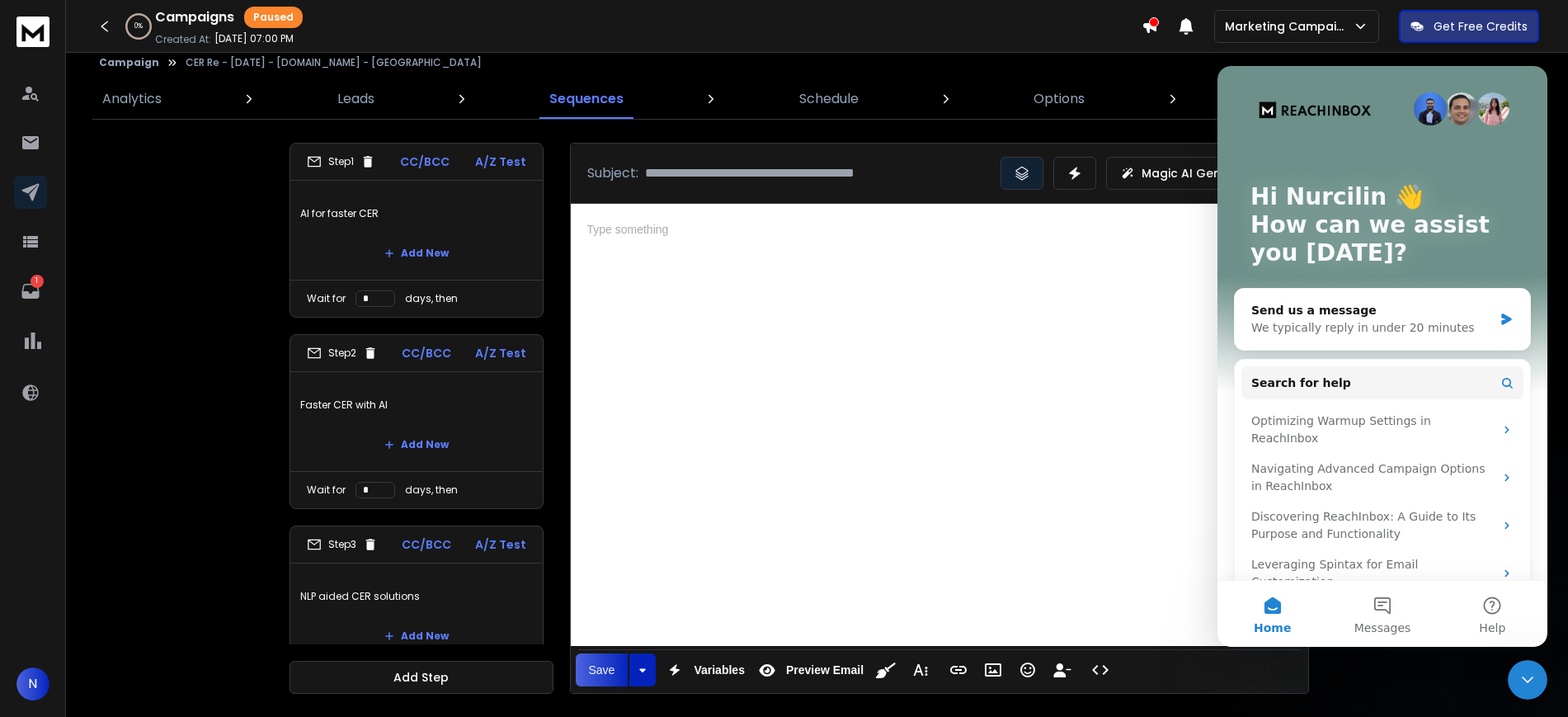
click at [1023, 170] on icon at bounding box center [1022, 173] width 15 height 15
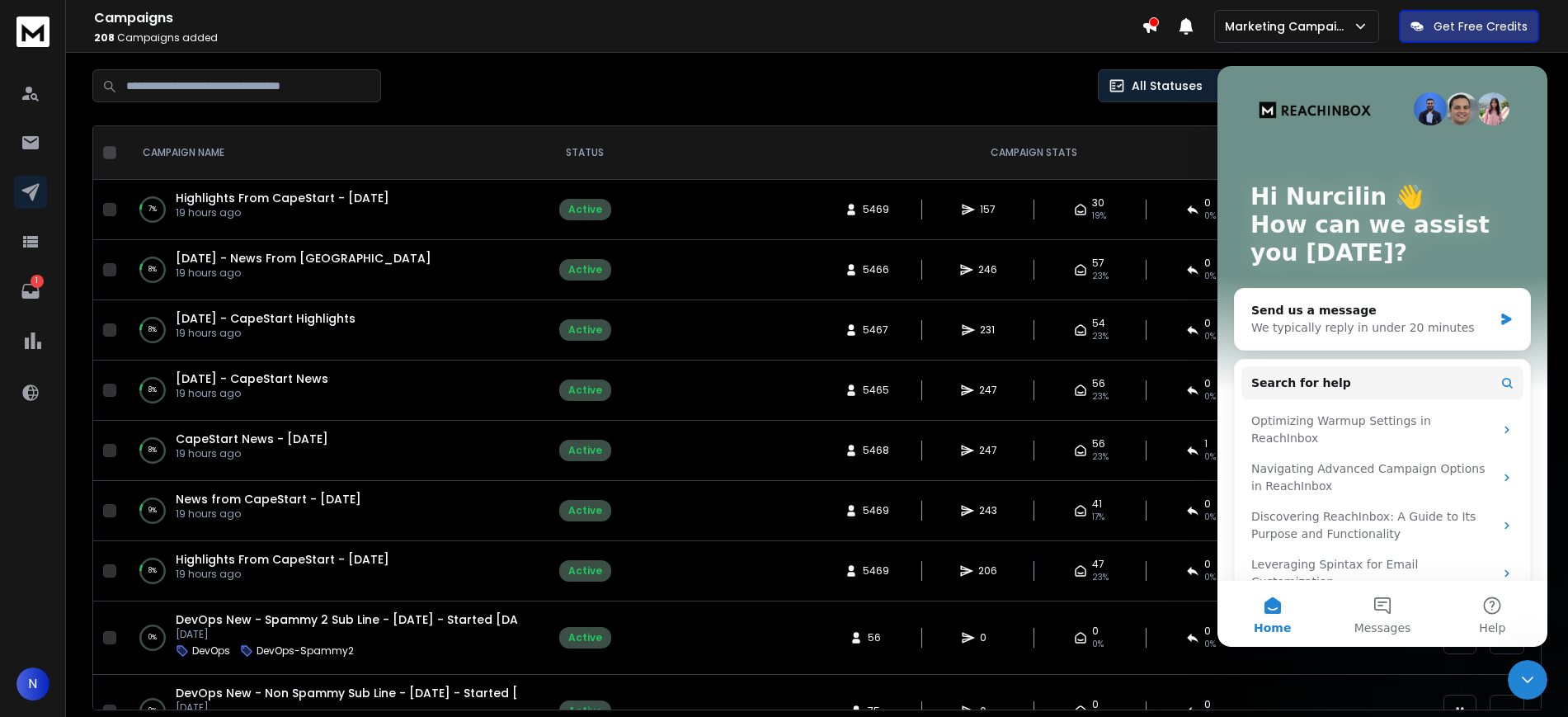
click at [1194, 85] on p "All Statuses" at bounding box center [1166, 85] width 71 height 17
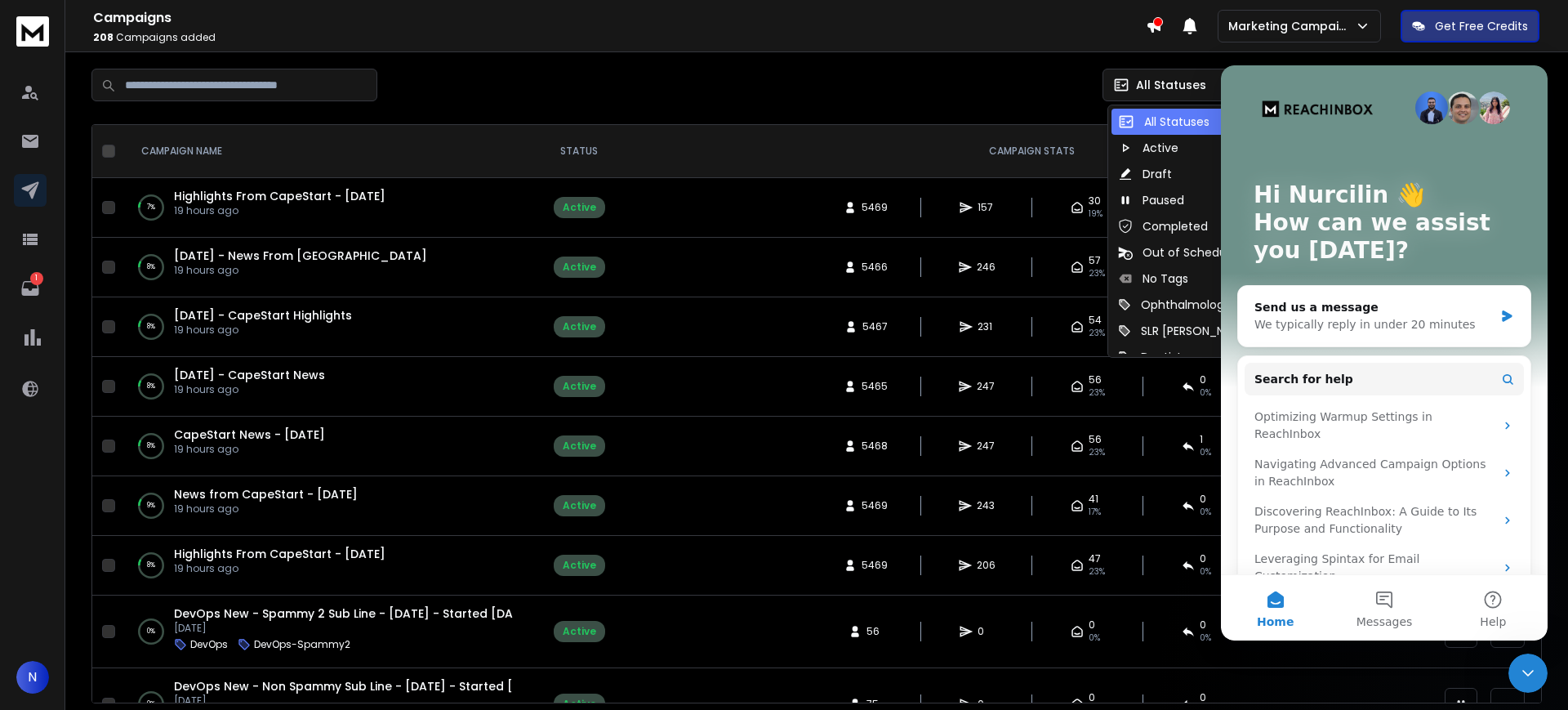
click at [1237, 72] on div "Hi Nurcilin 👋 How can we assist you [DATE]?" at bounding box center [1384, 227] width 294 height 322
click at [1533, 568] on div "Hi Nurcilin 👋 How can we assist you [DATE]? Send us a message We typically repl…" at bounding box center [1384, 378] width 327 height 625
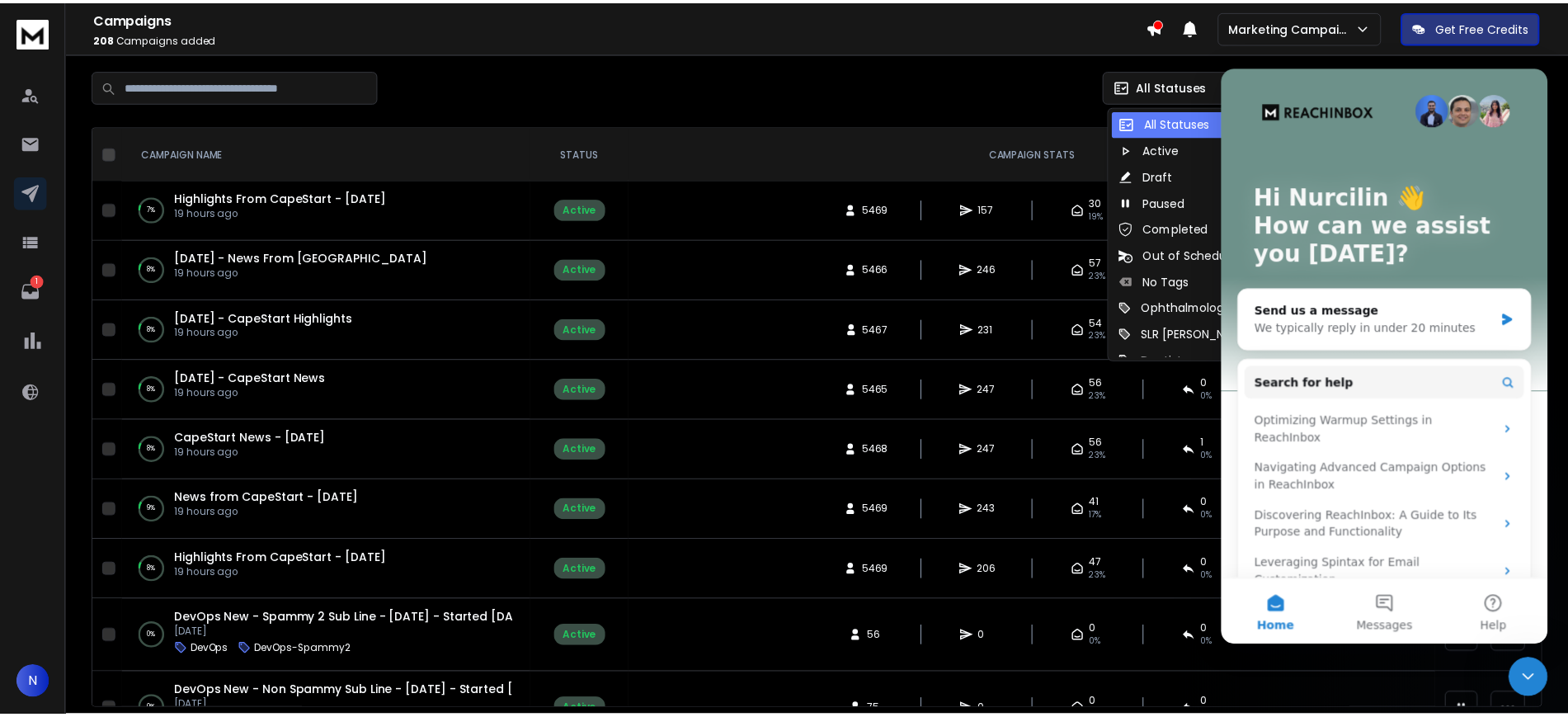
scroll to position [82, 0]
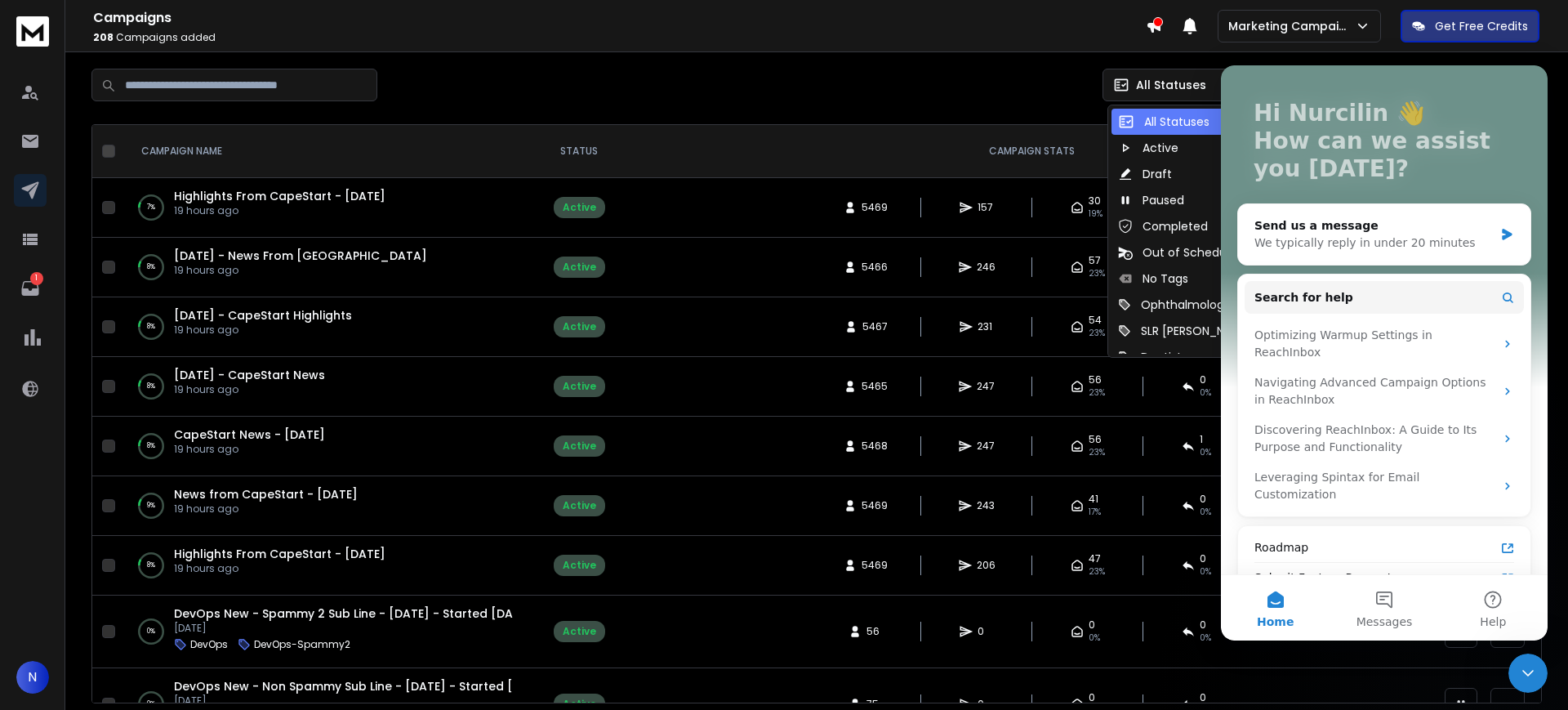
click at [764, 171] on th "CAMPAIGN STATS" at bounding box center [1031, 151] width 807 height 53
